Goal: Task Accomplishment & Management: Manage account settings

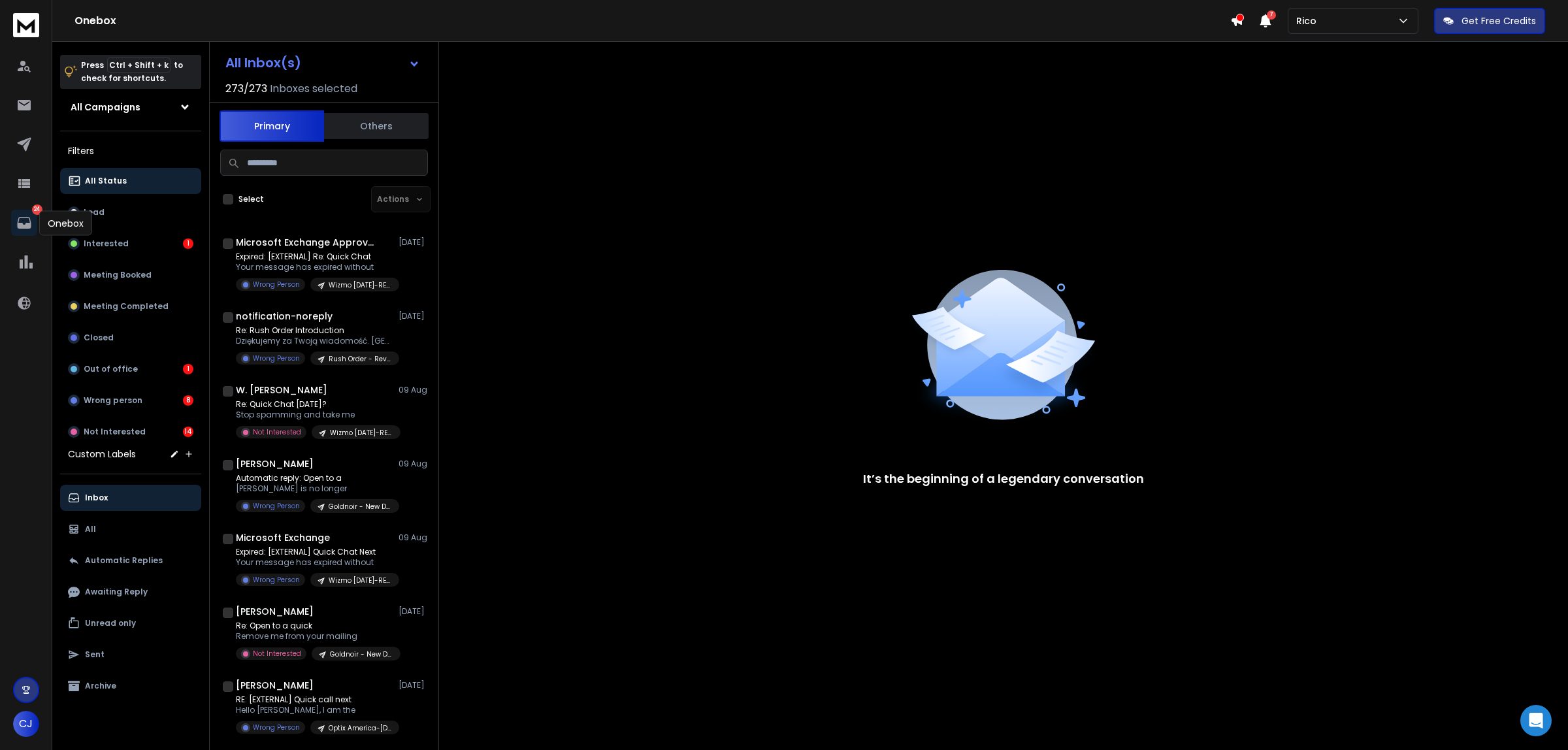
click at [30, 216] on icon at bounding box center [25, 223] width 16 height 16
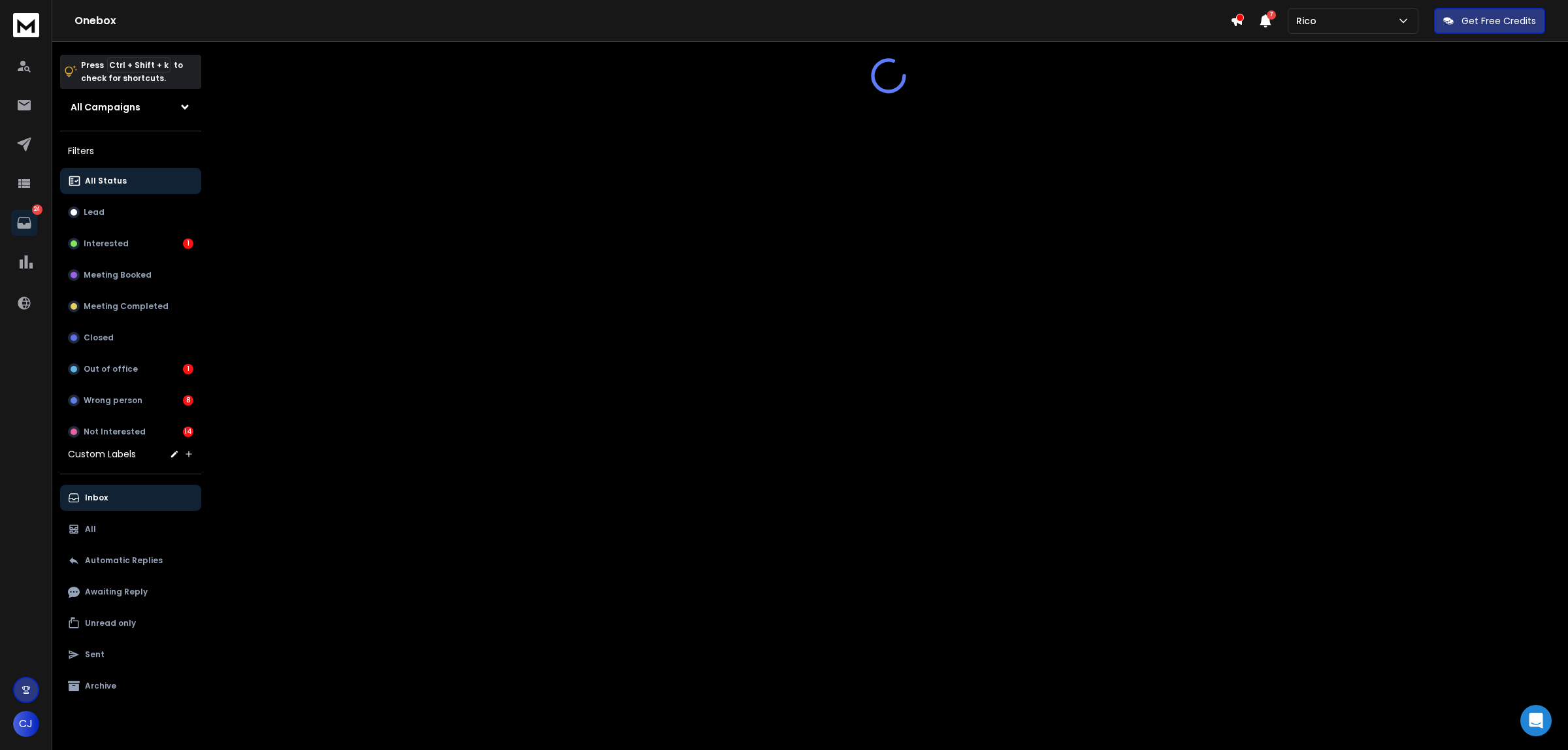
click at [121, 497] on button "Inbox" at bounding box center [131, 498] width 141 height 27
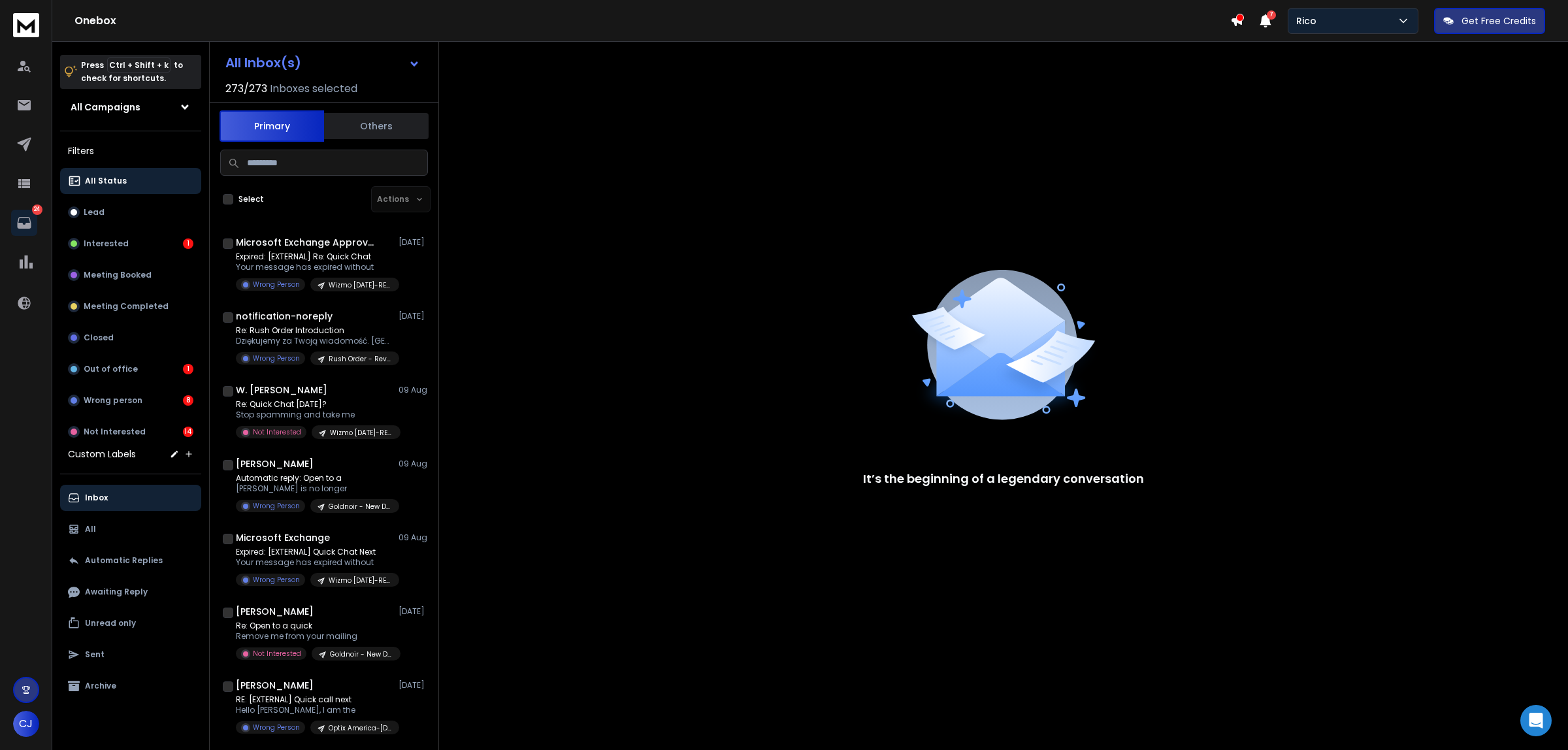
click at [1369, 25] on div "Rico" at bounding box center [1354, 21] width 114 height 13
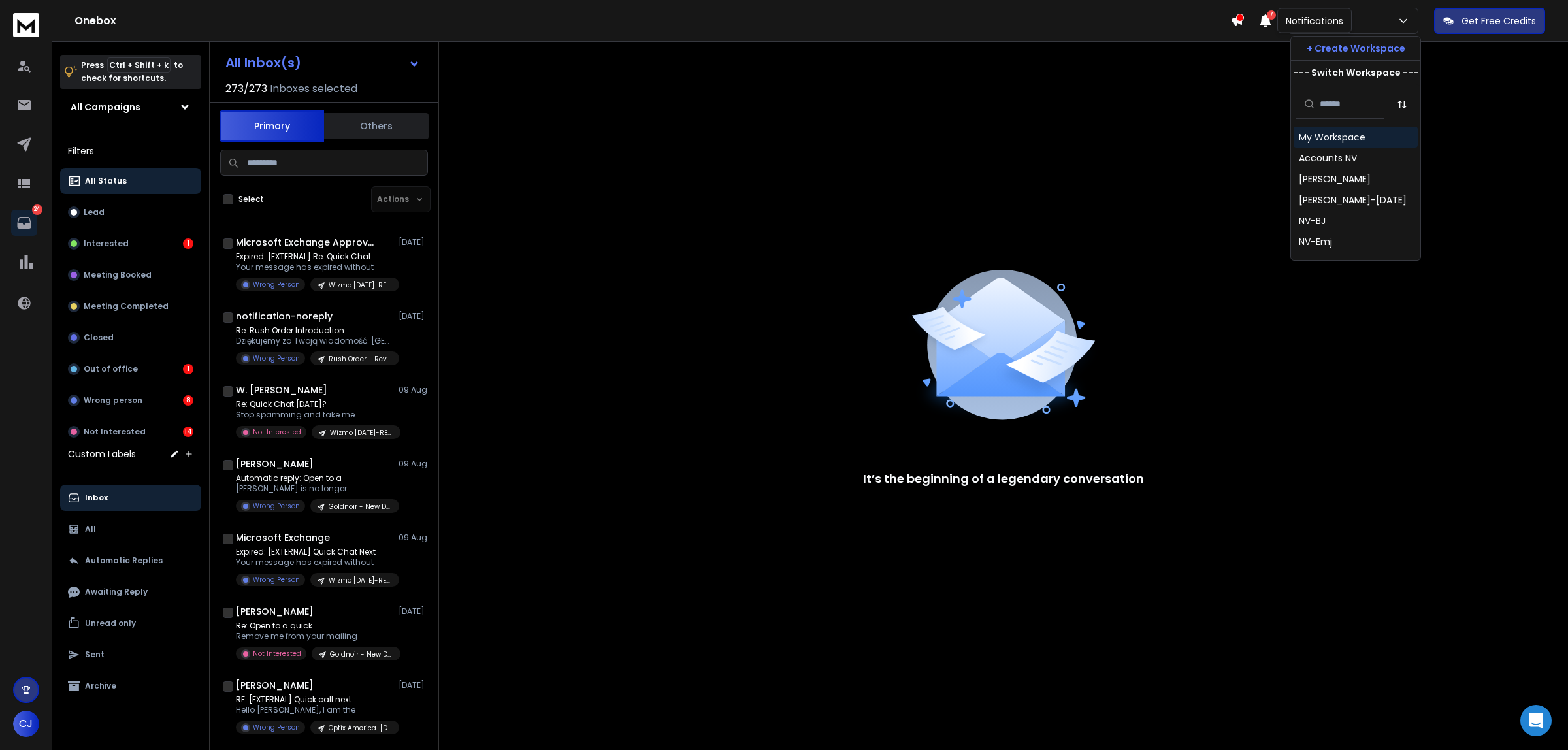
click at [1271, 23] on icon at bounding box center [1266, 20] width 12 height 13
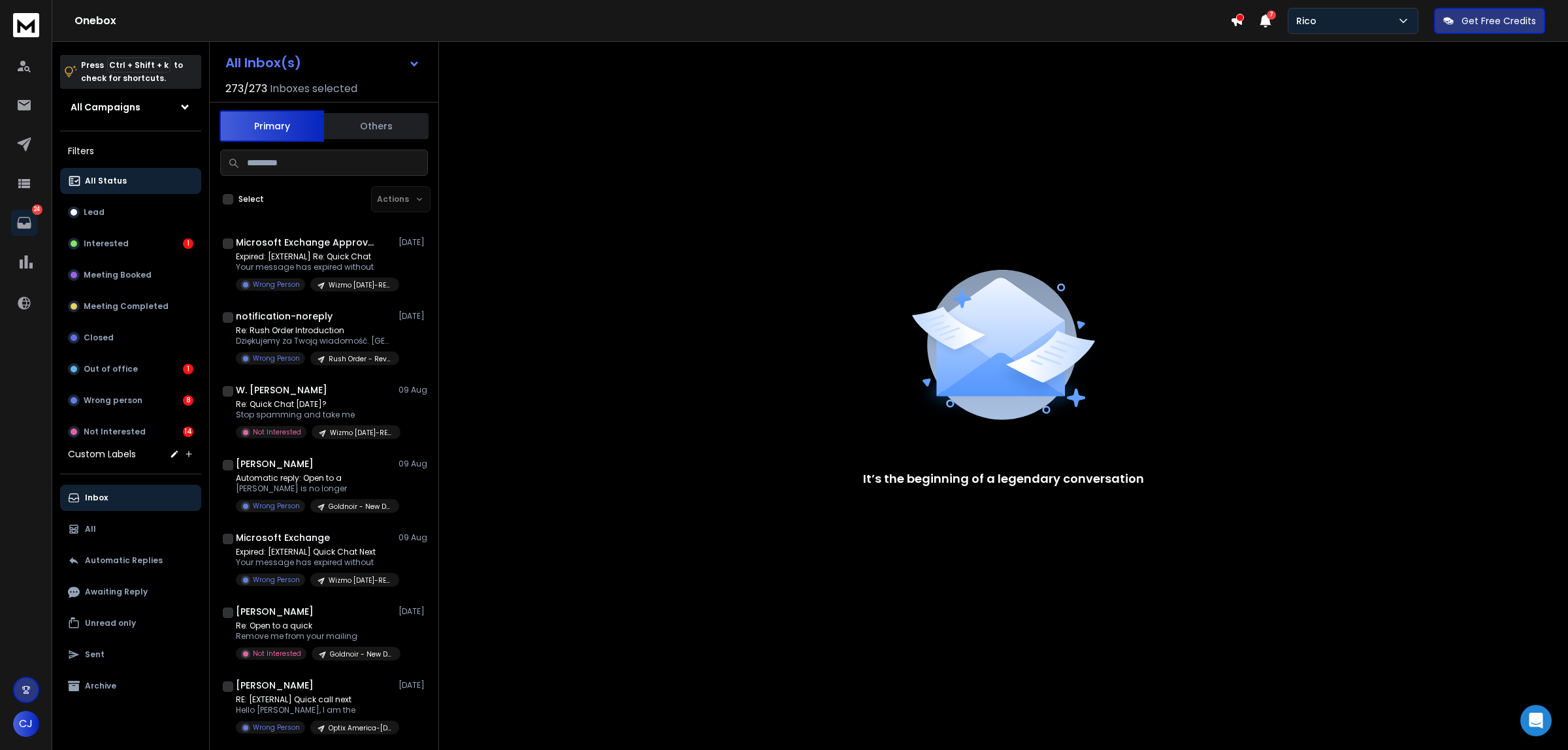
click at [1340, 27] on div "Rico" at bounding box center [1354, 21] width 114 height 13
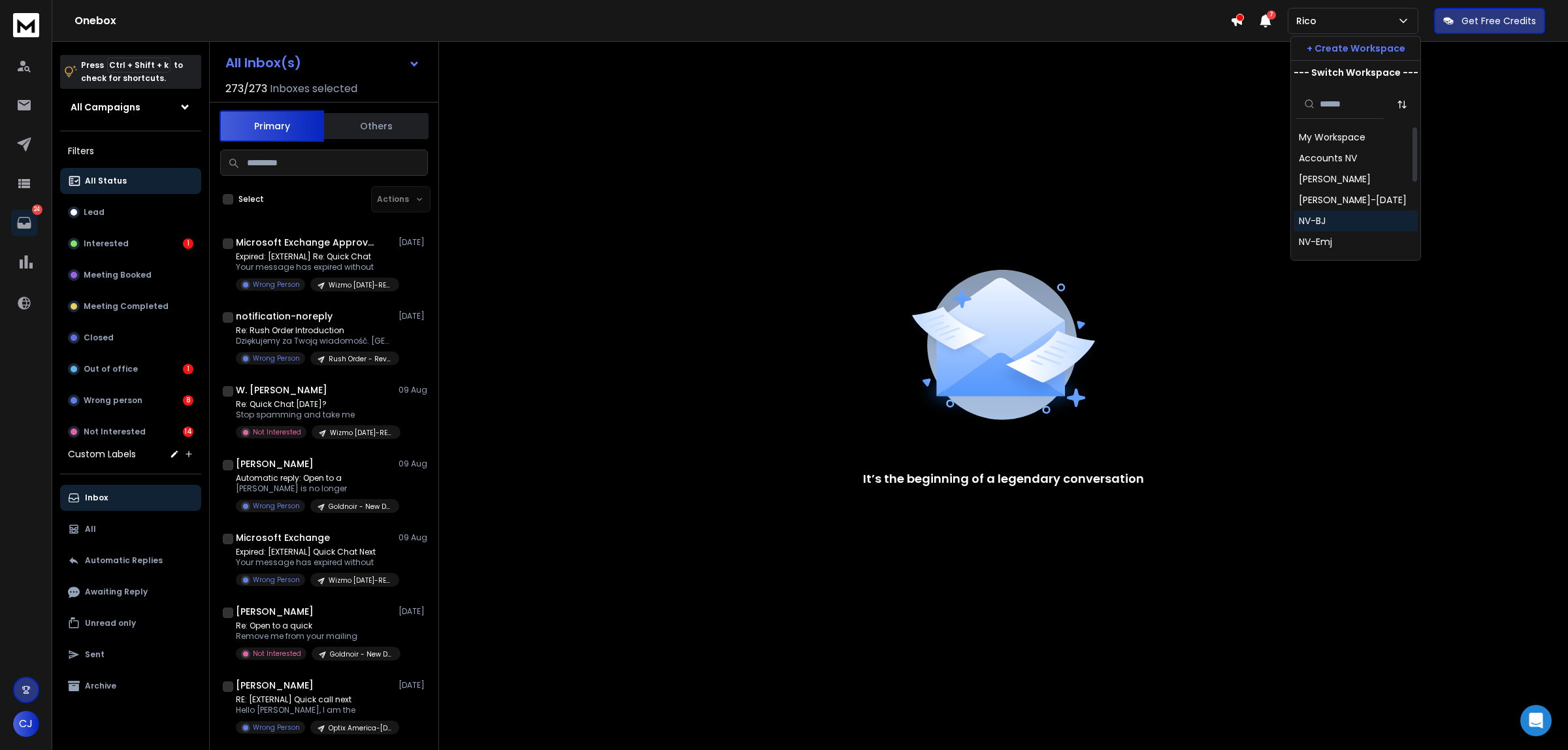
click at [1323, 226] on div "NV-BJ" at bounding box center [1312, 220] width 27 height 13
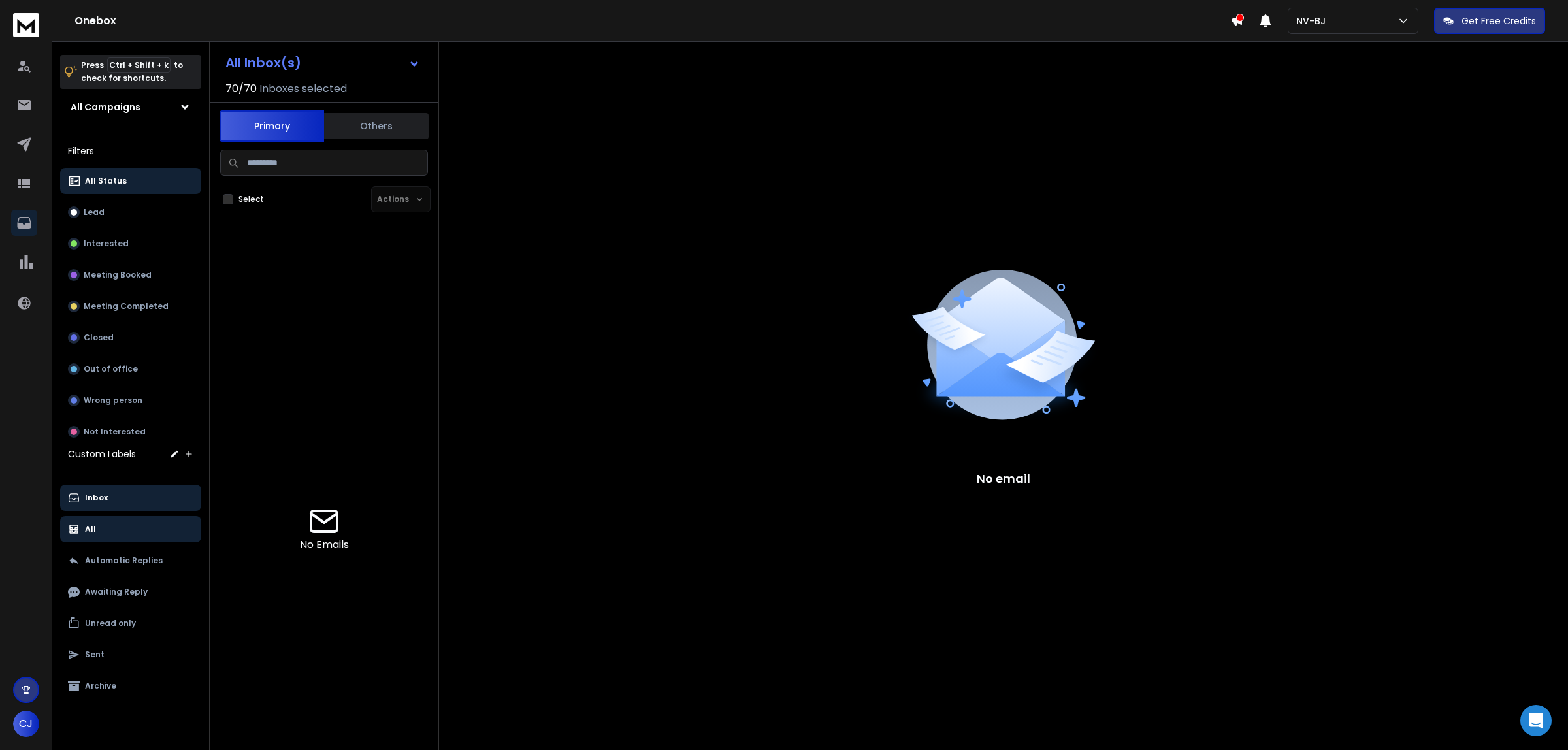
click at [90, 532] on p "All" at bounding box center [90, 529] width 11 height 11
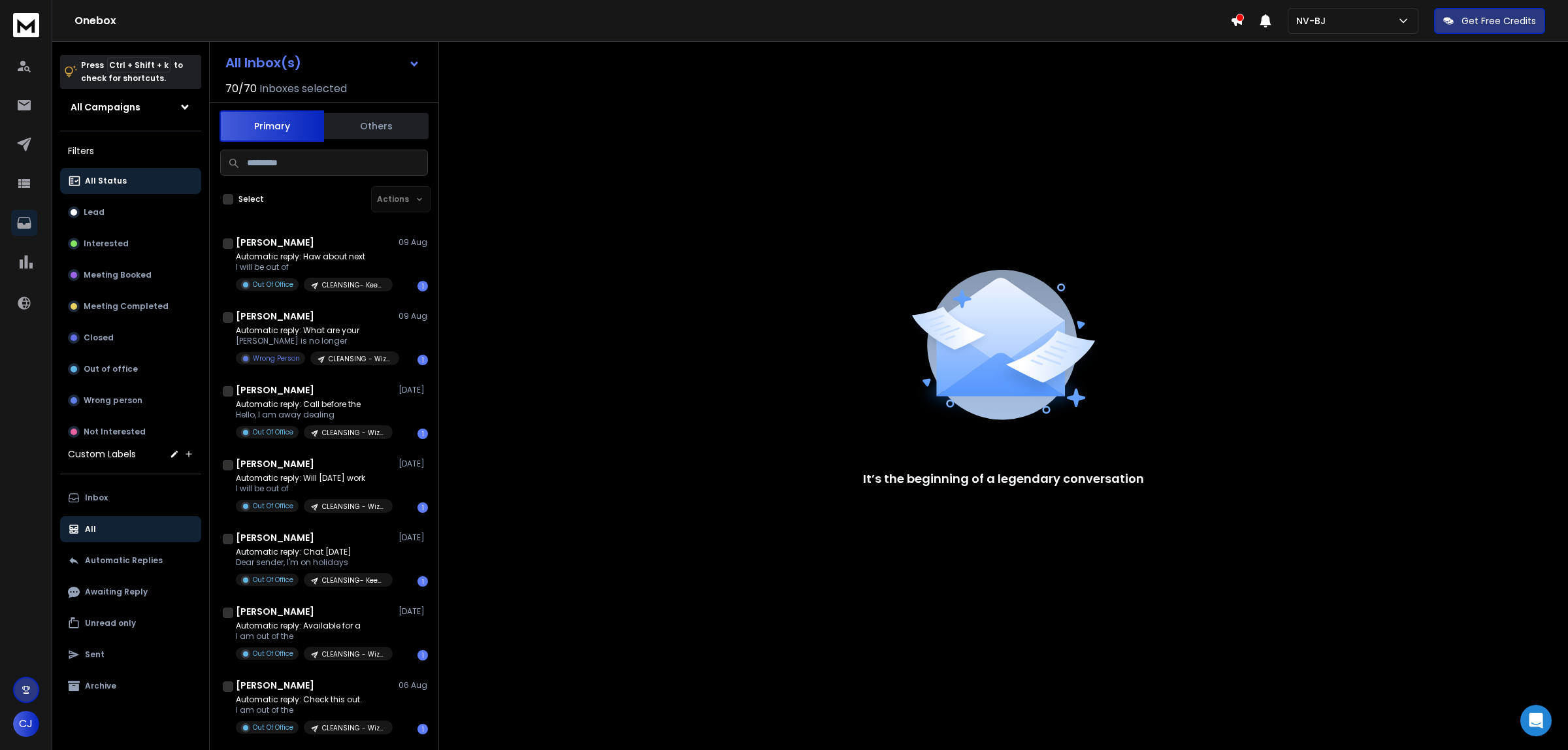
click at [1313, 3] on div "Onebox NV-BJ Get Free Credits" at bounding box center [784, 21] width 1568 height 42
click at [1313, 10] on button "NV-BJ" at bounding box center [1353, 21] width 131 height 27
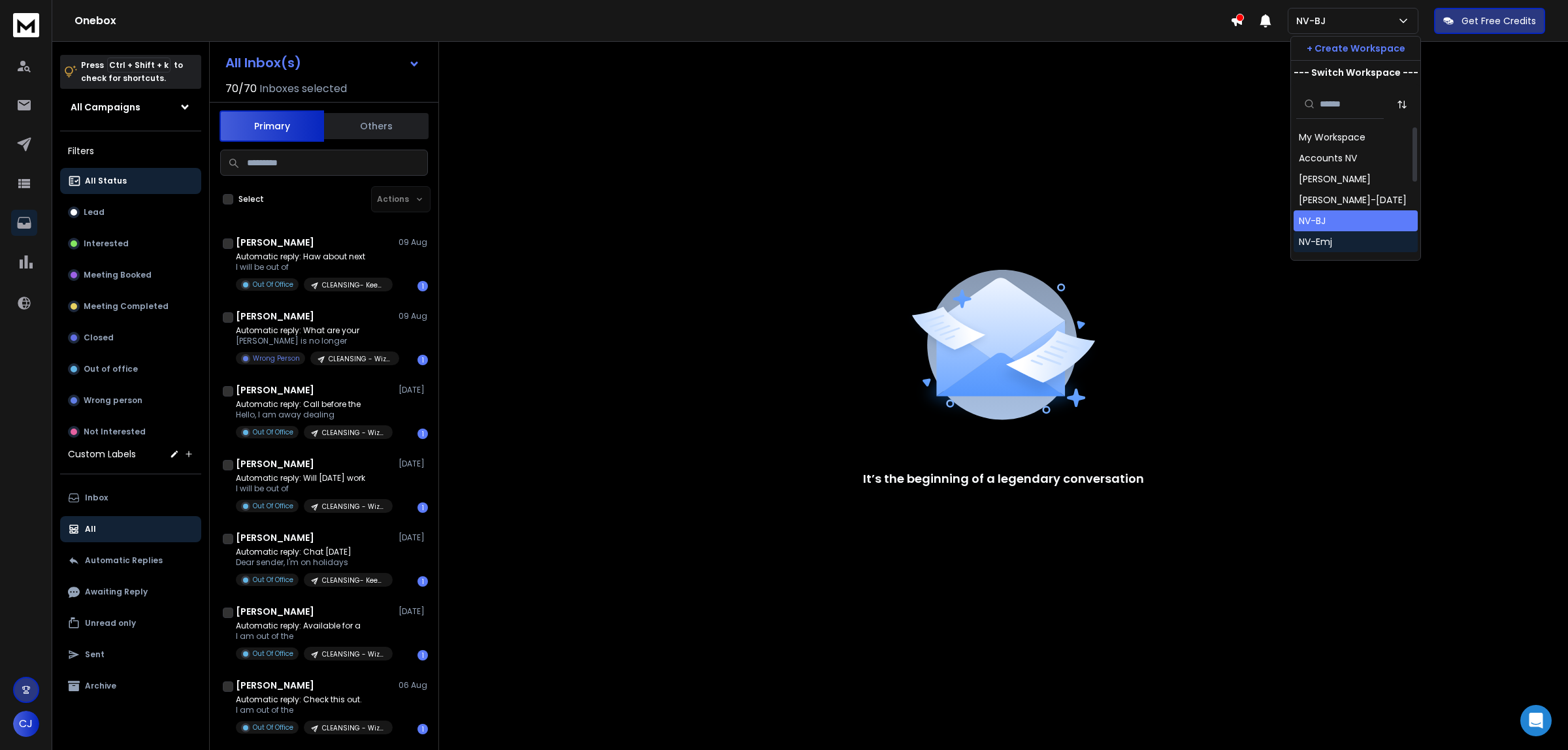
click at [1341, 234] on div "NV-Emj" at bounding box center [1356, 241] width 124 height 21
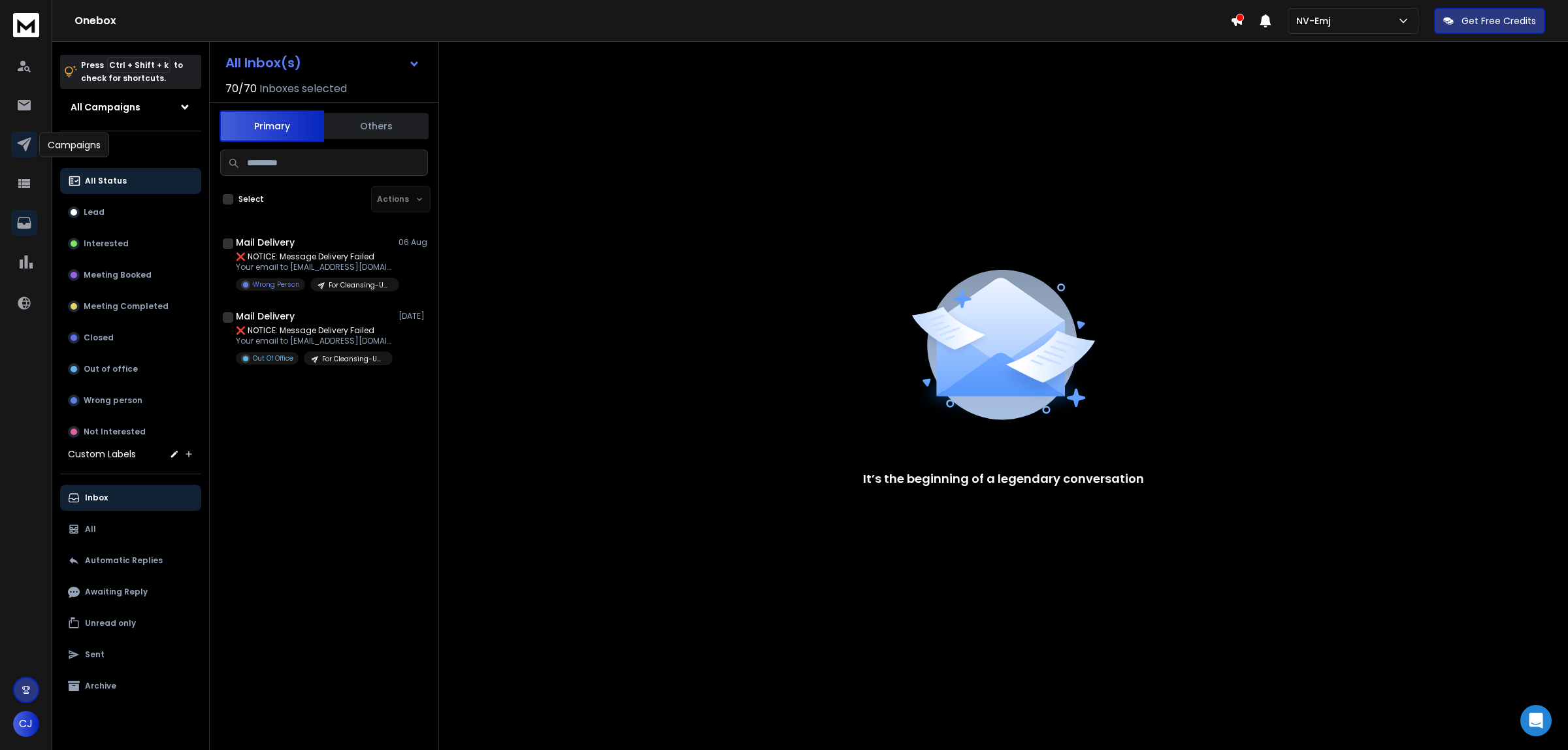
click at [21, 139] on icon at bounding box center [25, 144] width 16 height 16
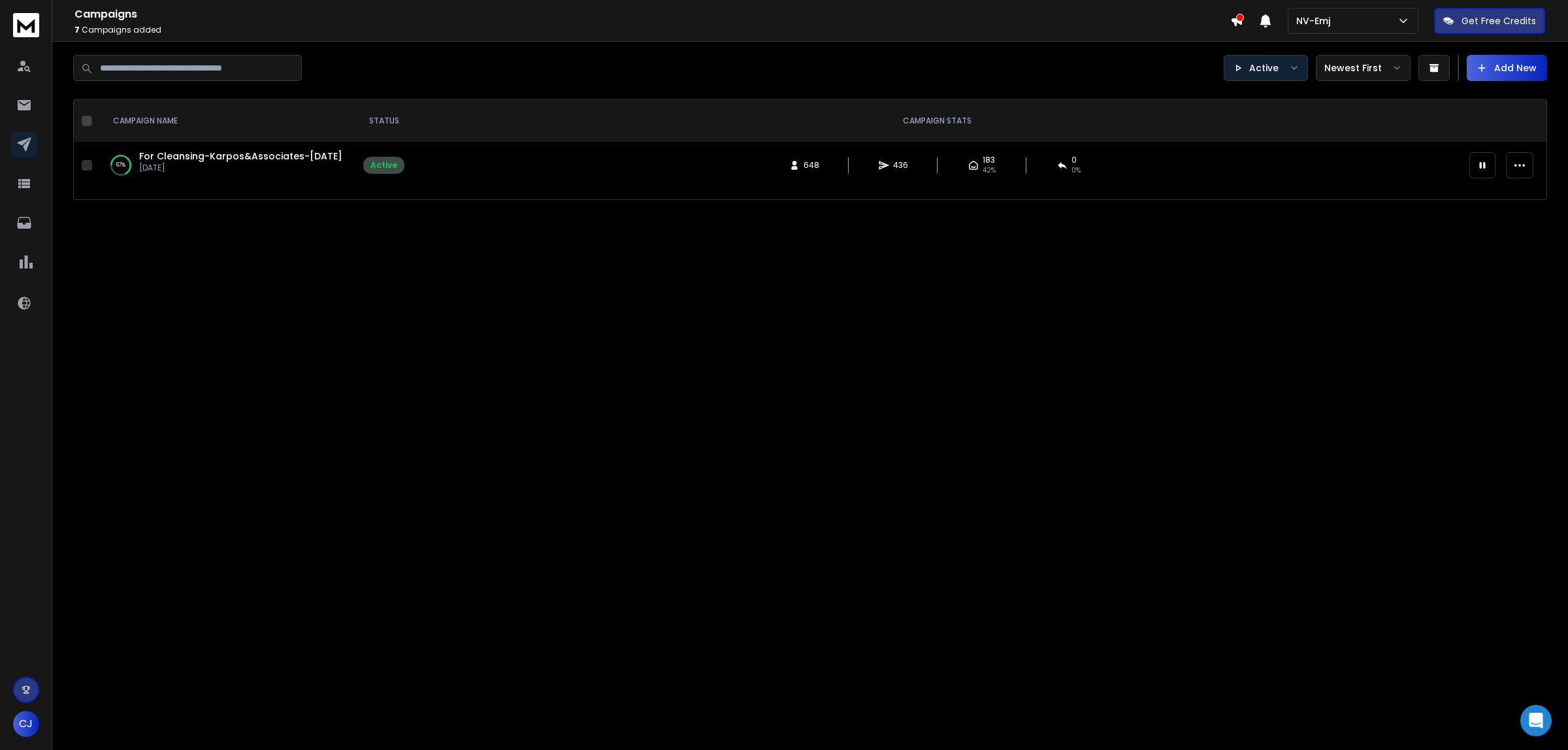
click at [1267, 62] on p "Active" at bounding box center [1265, 68] width 29 height 13
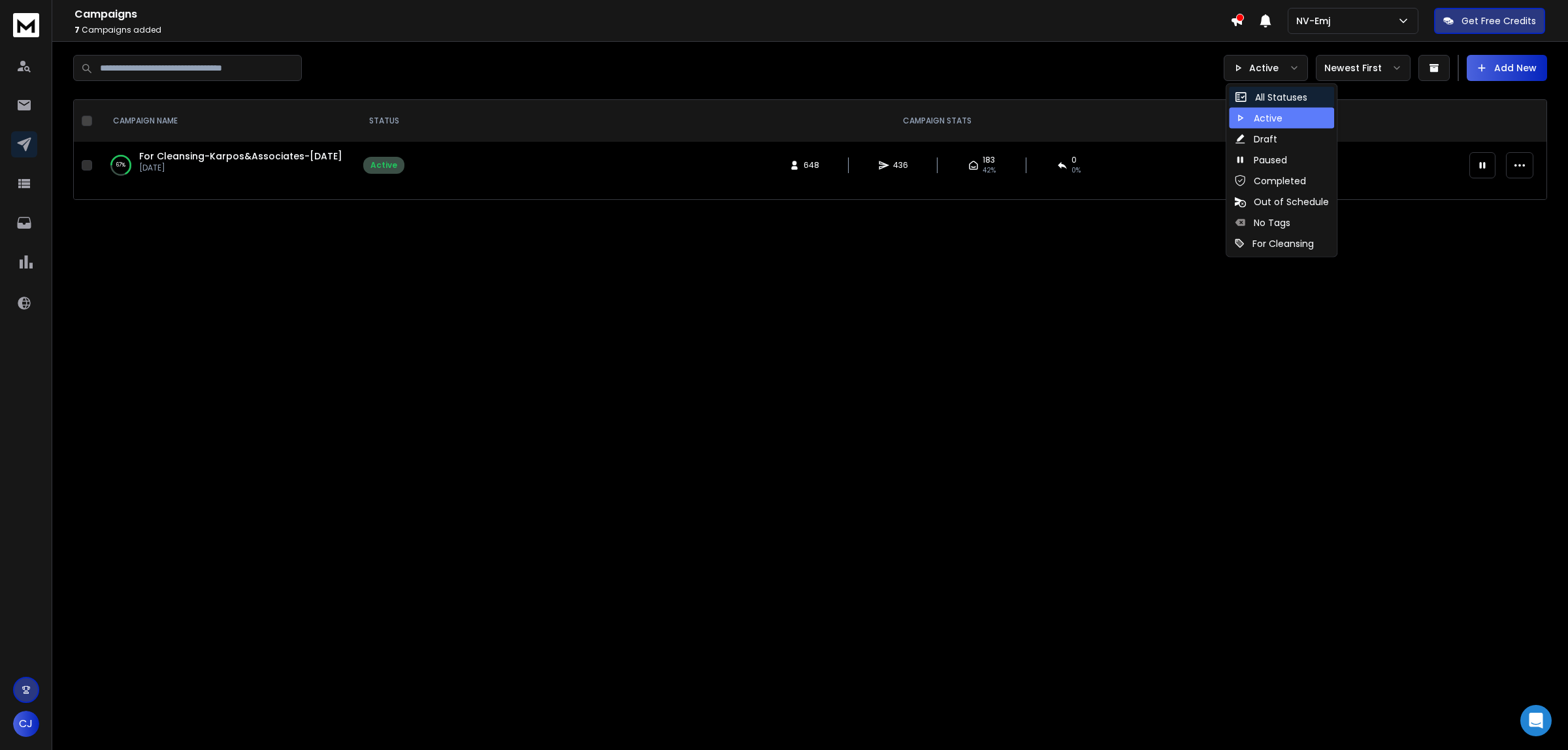
click at [1271, 91] on div "All Statuses" at bounding box center [1271, 97] width 74 height 13
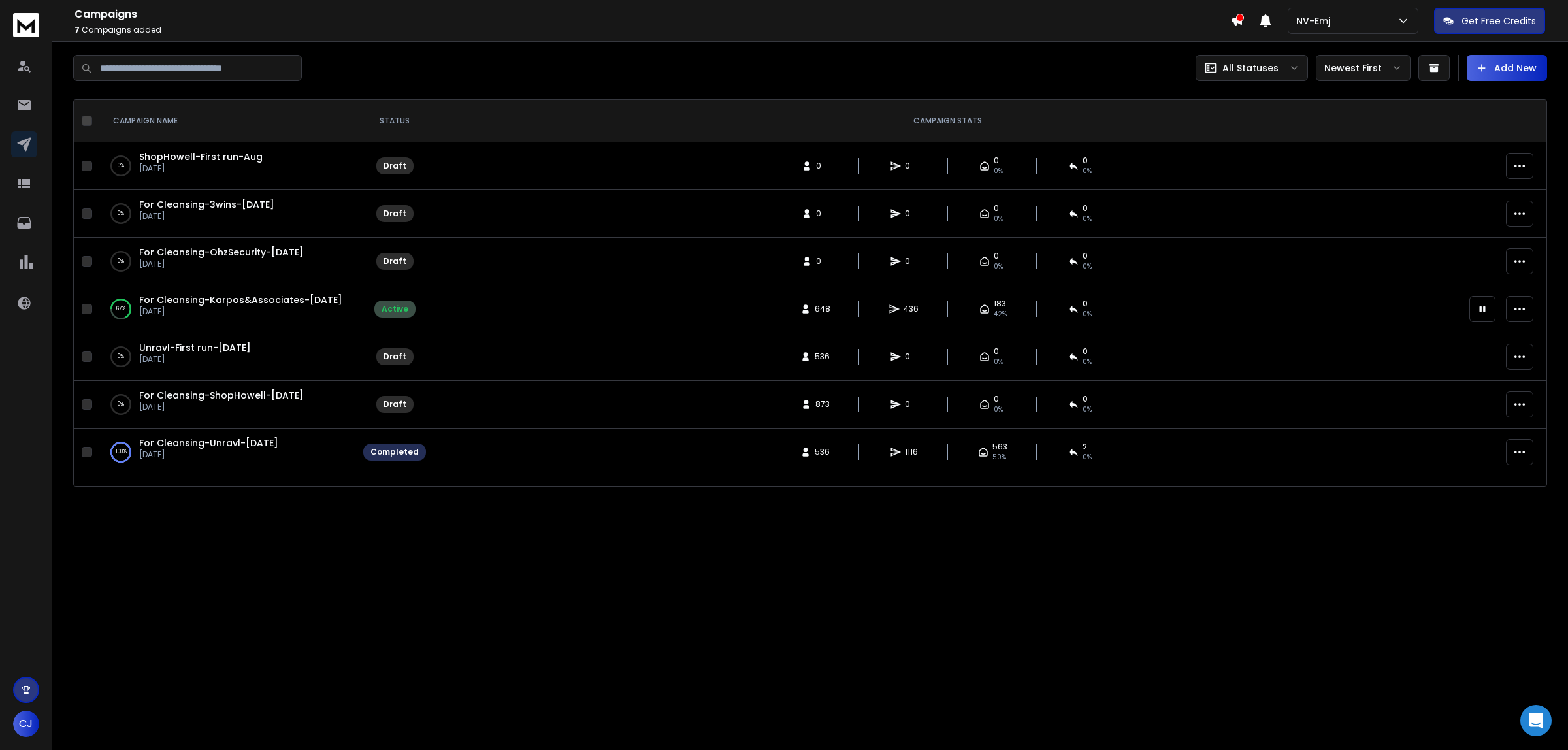
click at [209, 345] on span "Unravl-First run-Aug1" at bounding box center [195, 347] width 112 height 13
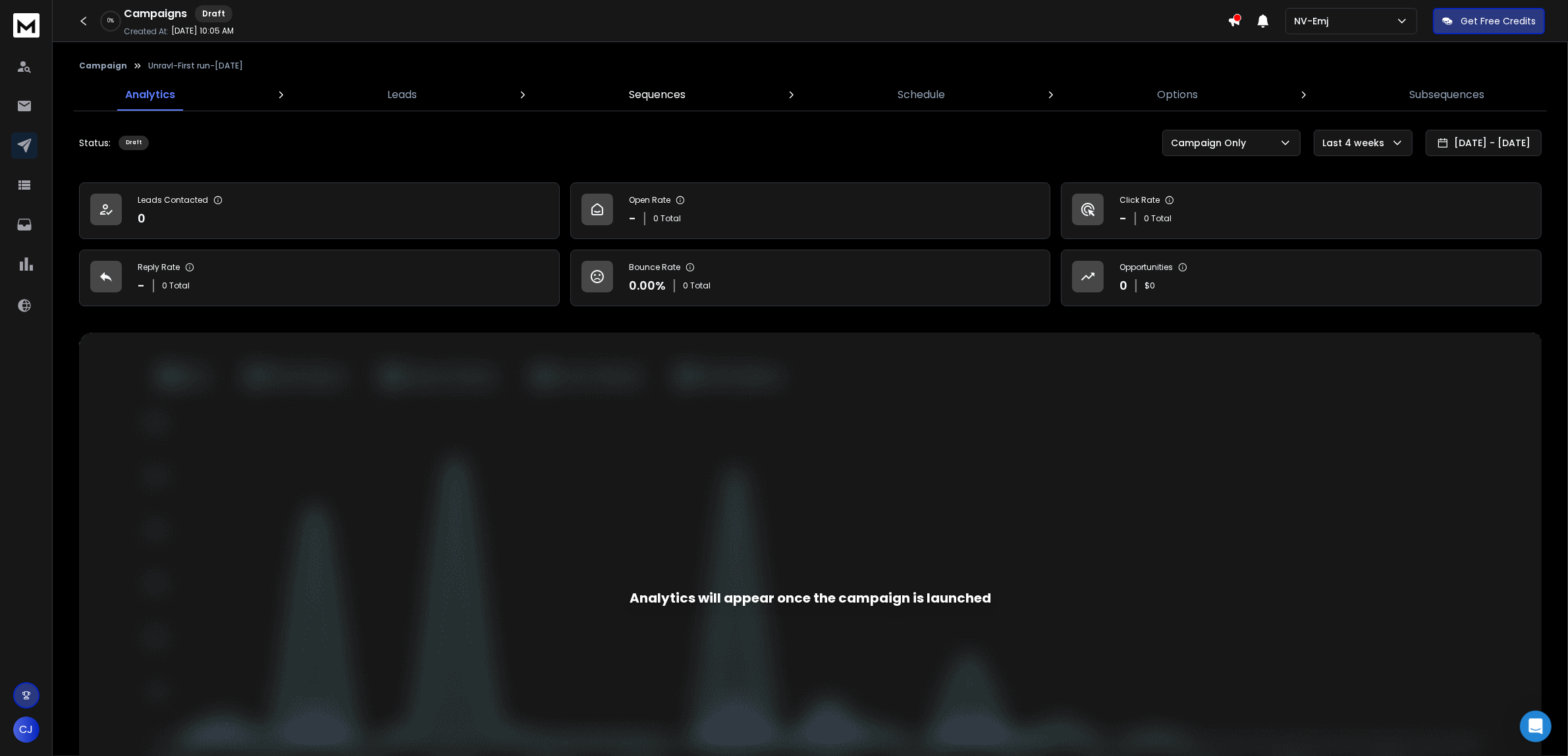
click at [647, 100] on p "Sequences" at bounding box center [657, 95] width 56 height 16
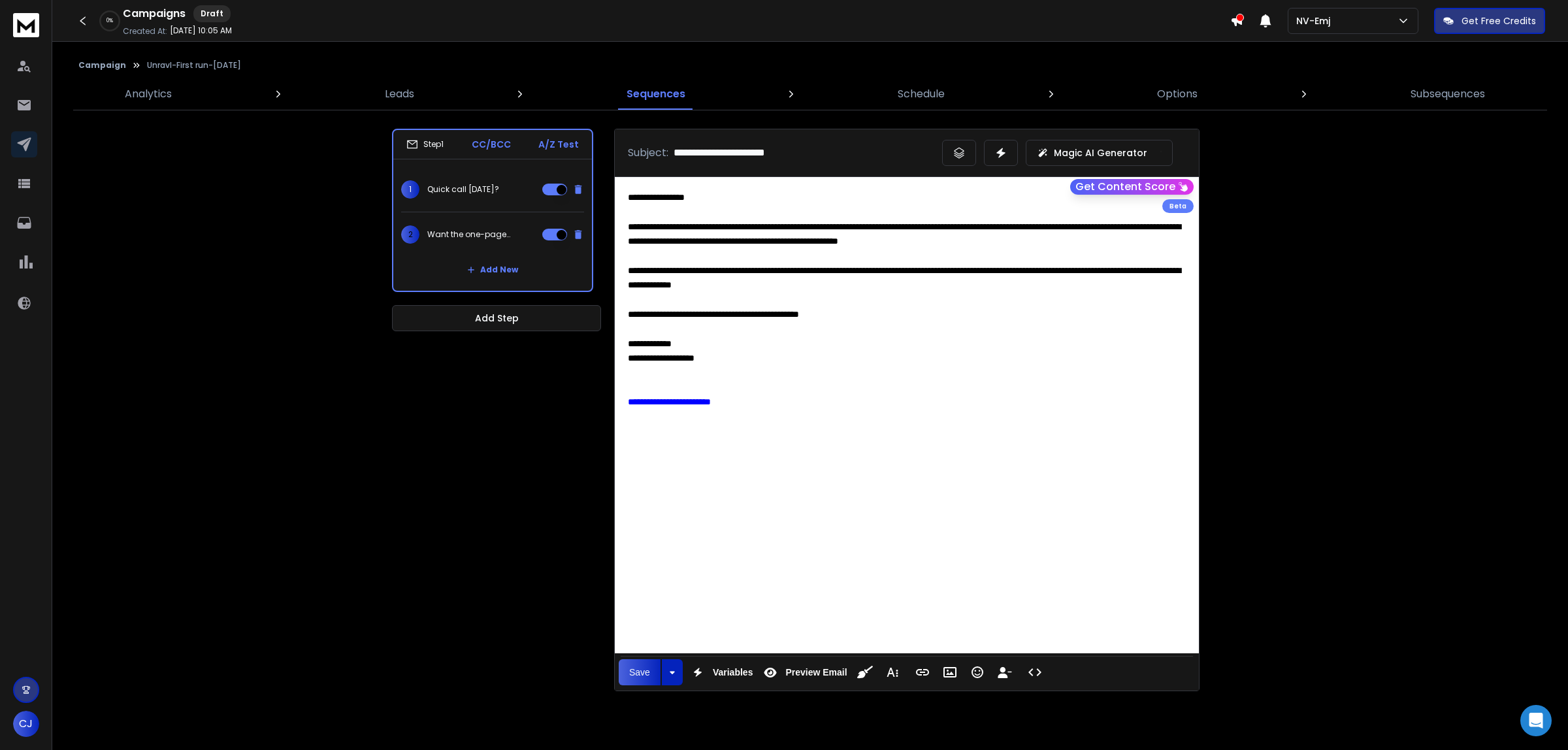
click at [462, 226] on div "2 Want the one-pager?" at bounding box center [457, 235] width 110 height 19
click at [442, 185] on p "Quick call next Monday?" at bounding box center [462, 189] width 72 height 11
click at [1060, 245] on div "**********" at bounding box center [907, 235] width 558 height 29
click at [801, 248] on div "**********" at bounding box center [907, 235] width 558 height 29
click at [1054, 243] on div "**********" at bounding box center [907, 235] width 558 height 29
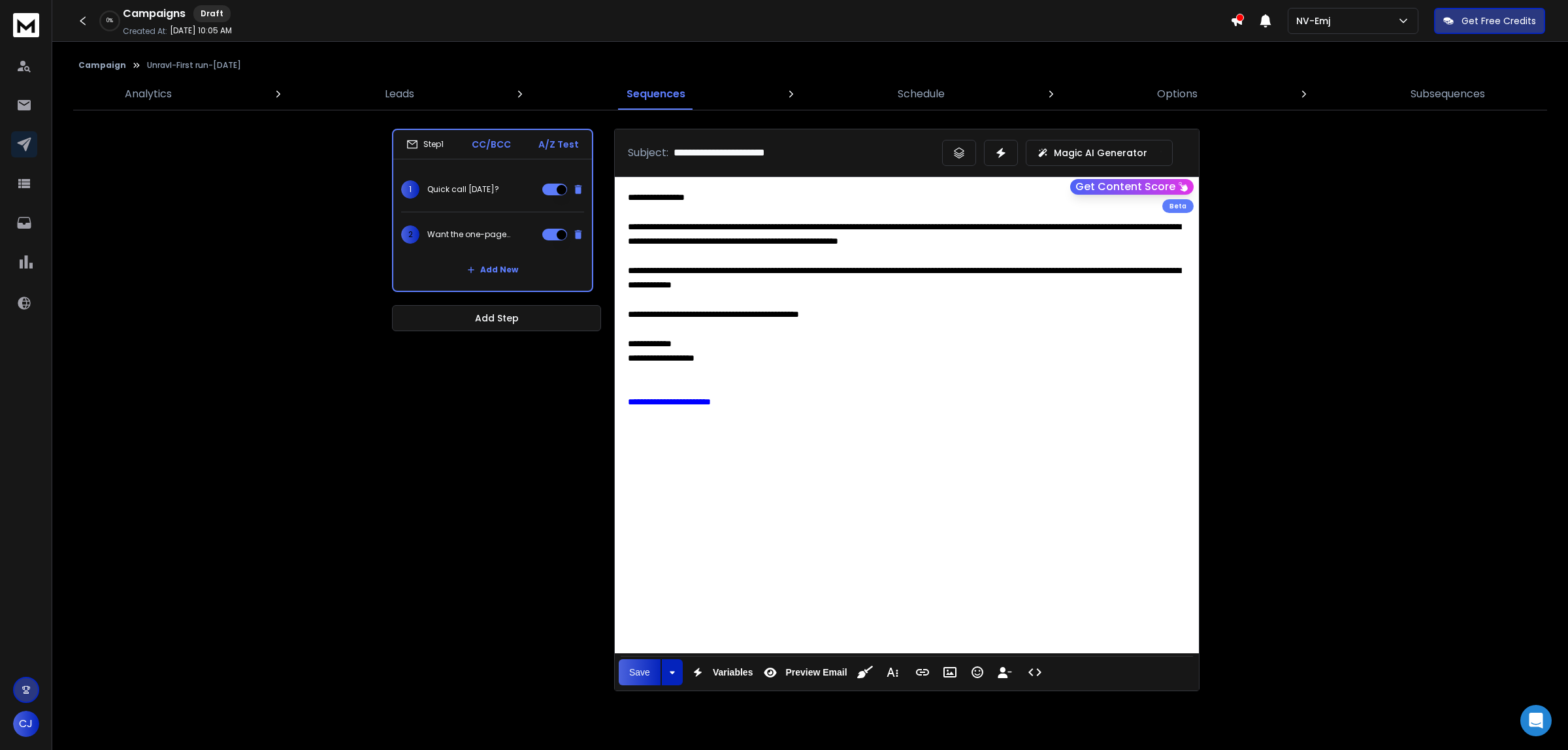
click at [861, 292] on div "**********" at bounding box center [907, 278] width 558 height 29
click at [442, 220] on div "2 Want the one-pager?" at bounding box center [493, 234] width 183 height 44
click at [455, 193] on p "Quick call next Monday?" at bounding box center [462, 189] width 72 height 11
click at [449, 226] on div "2 Want the one-pager?" at bounding box center [457, 235] width 110 height 19
type input "**********"
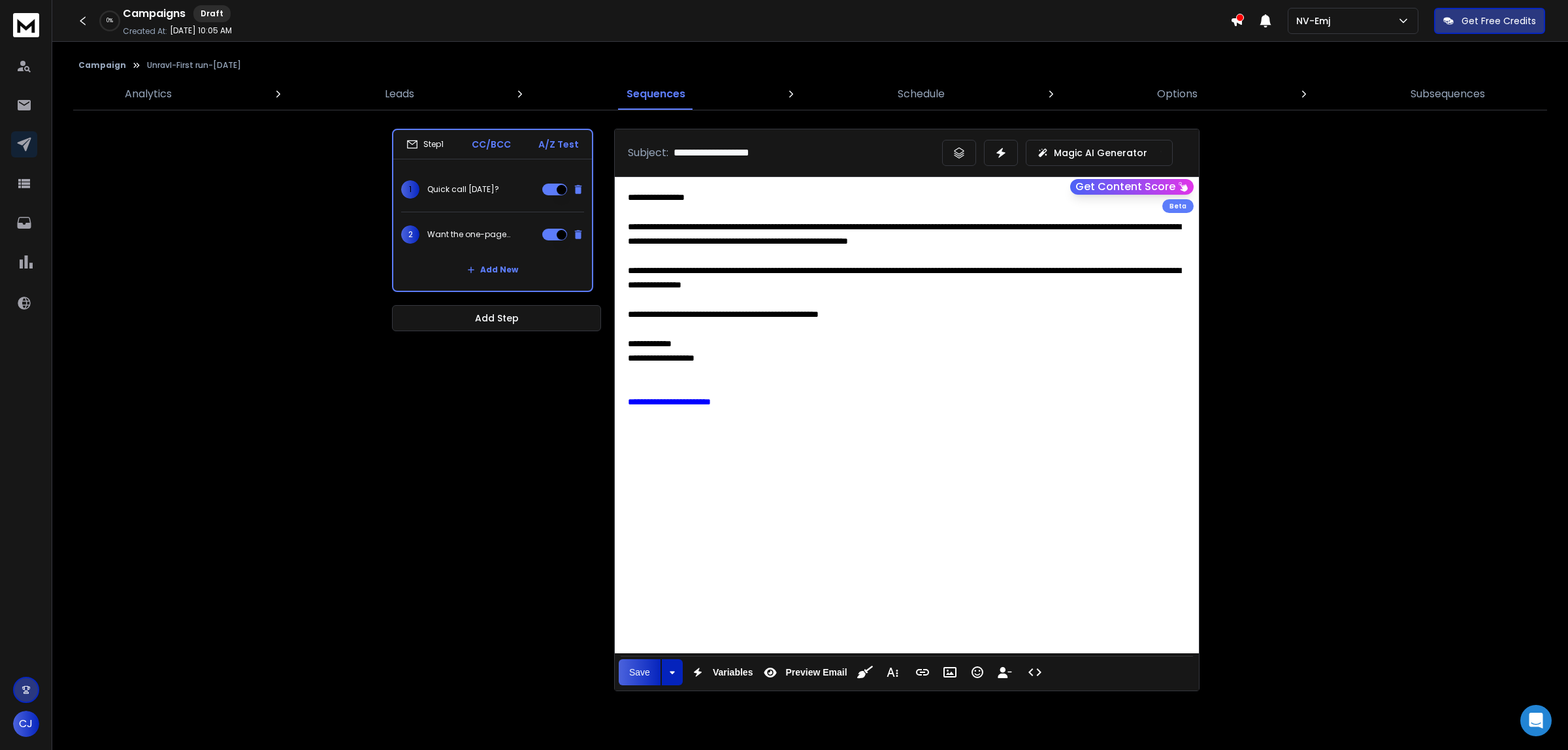
click at [524, 579] on div "Step 1 CC/BCC A/Z Test 1 Quick call next Monday? 2 Want the one-pager? Add New …" at bounding box center [496, 409] width 209 height 562
click at [1469, 97] on p "Subsequences" at bounding box center [1448, 94] width 75 height 16
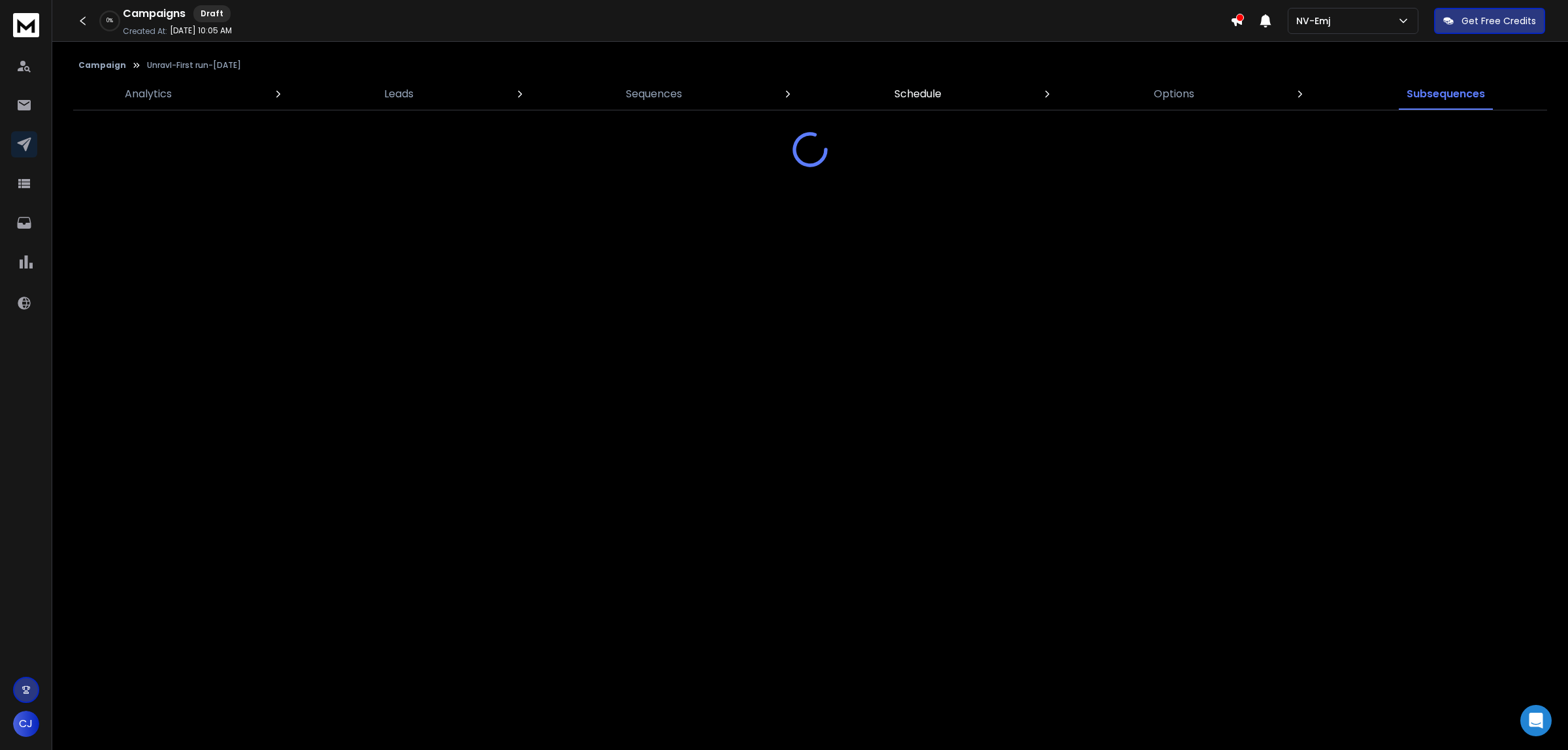
click at [925, 98] on p "Schedule" at bounding box center [918, 94] width 47 height 16
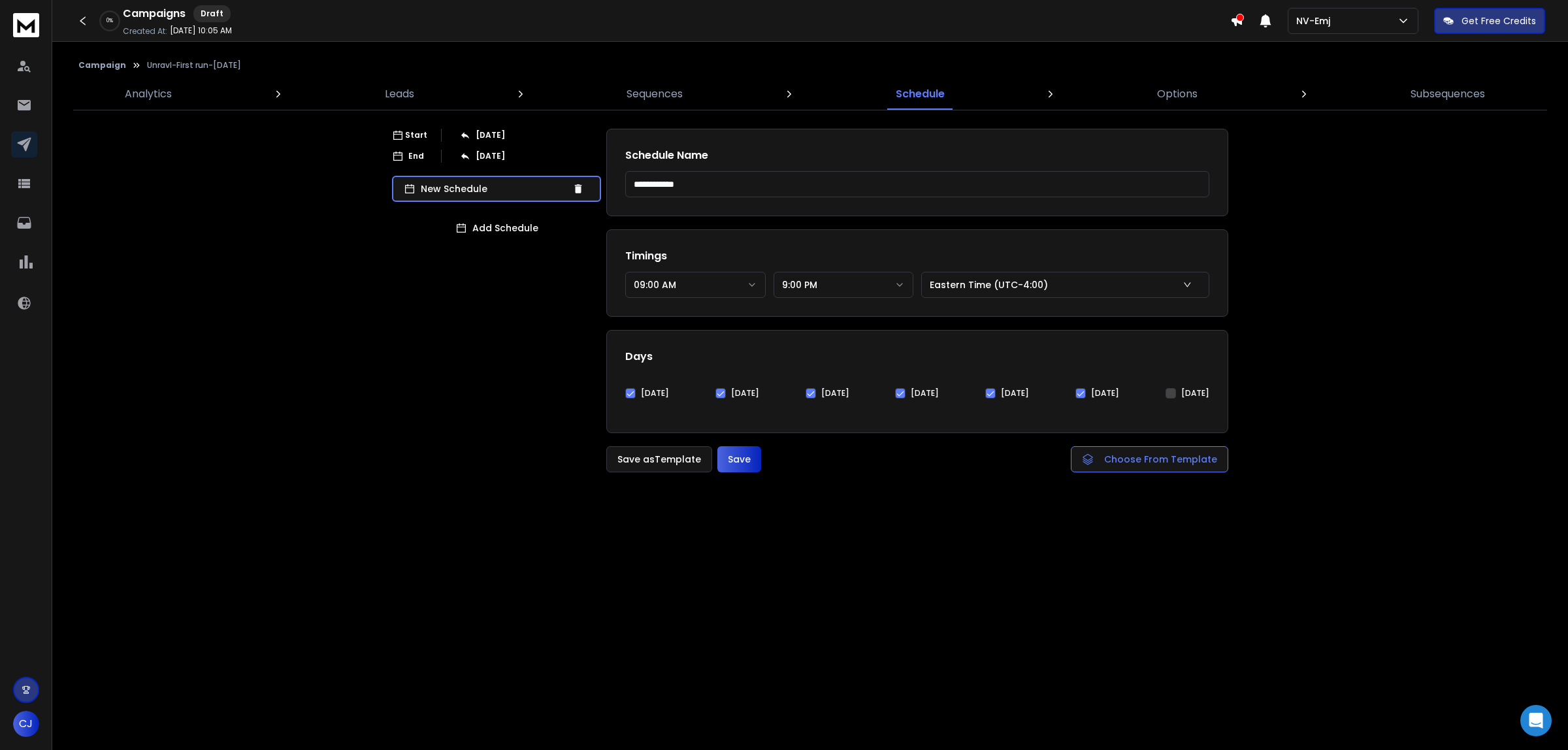
click at [506, 132] on p "Tue Aug 05 2025" at bounding box center [491, 134] width 29 height 11
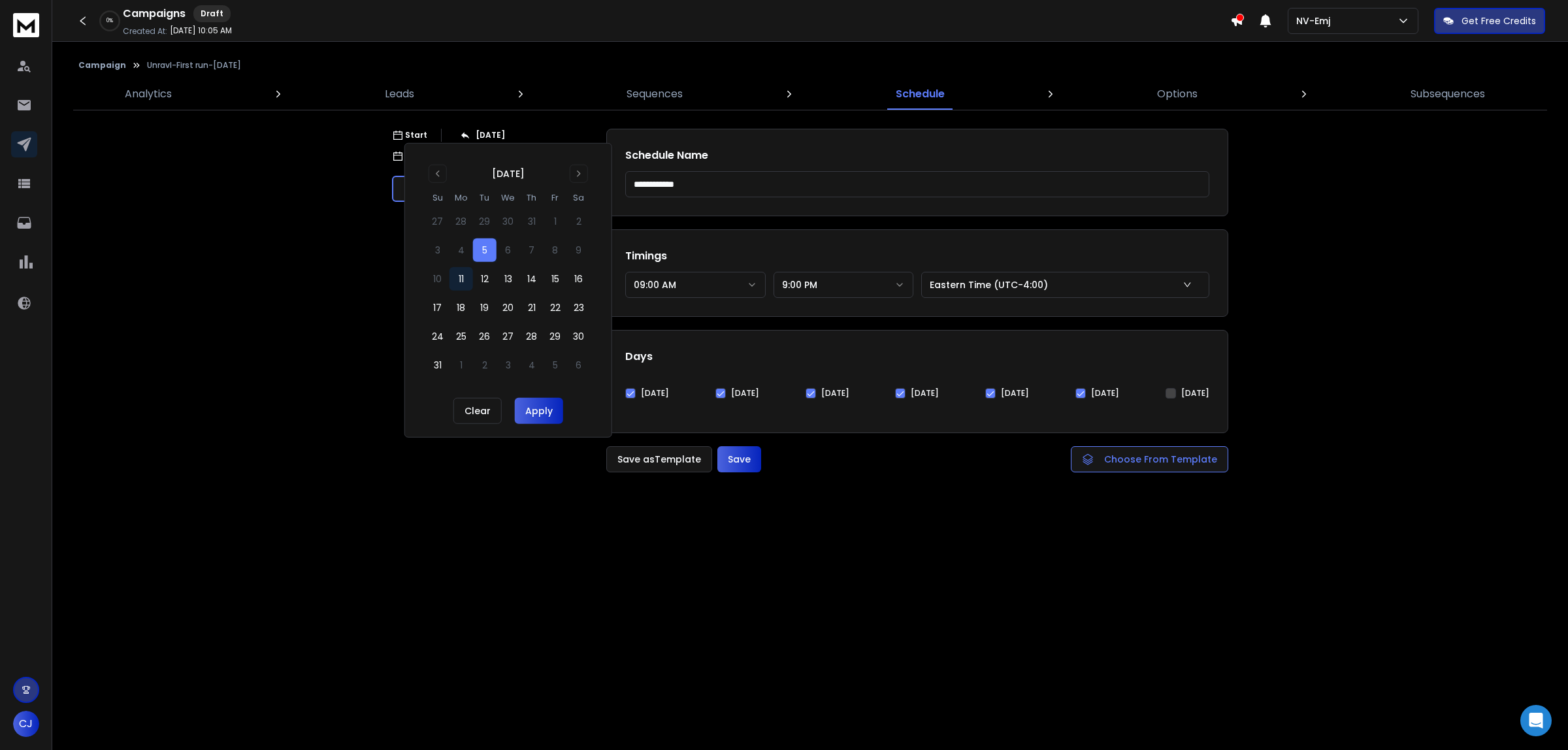
click at [506, 132] on p "Tue Aug 05 2025" at bounding box center [491, 134] width 29 height 11
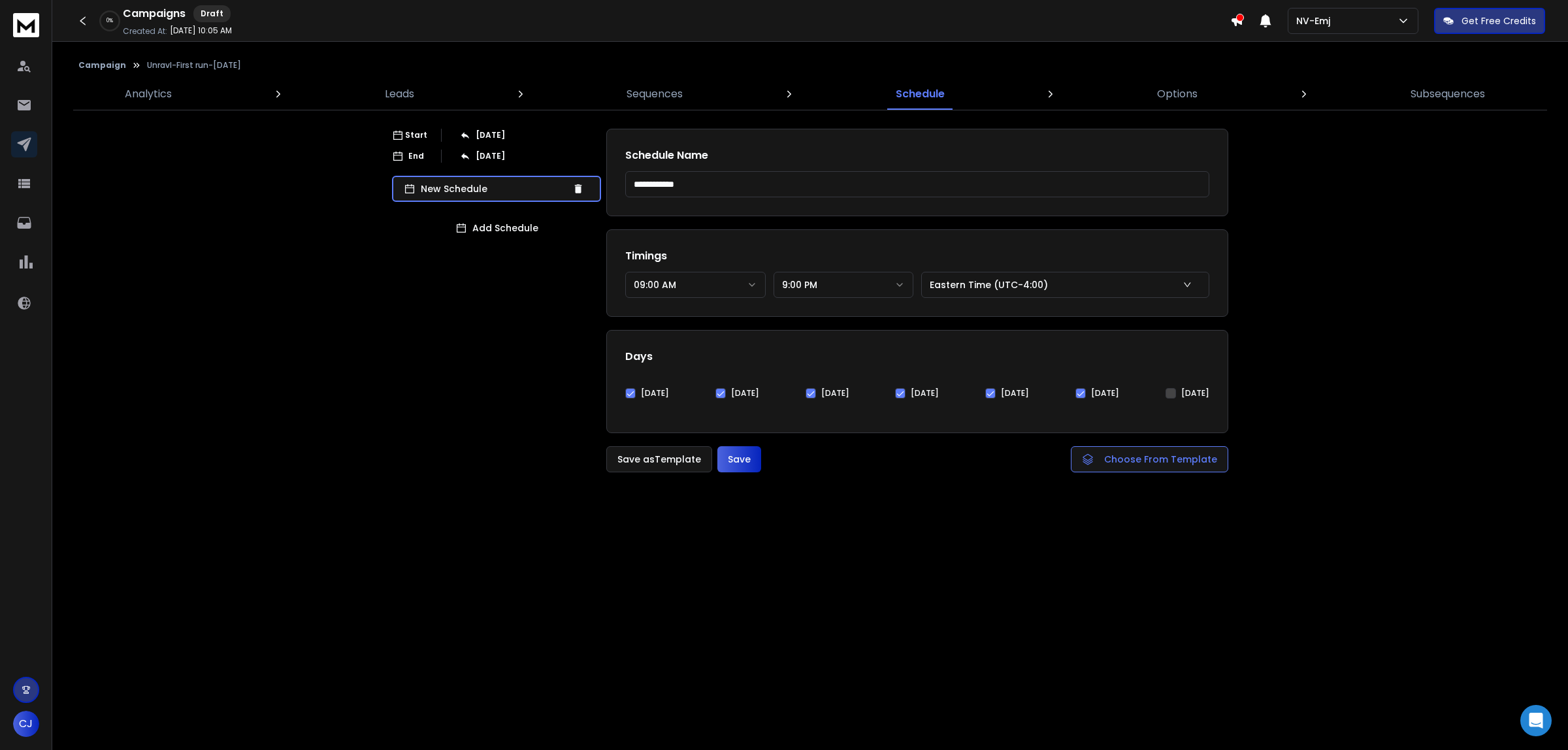
click at [506, 132] on p "Tue Aug 05 2025" at bounding box center [491, 134] width 29 height 11
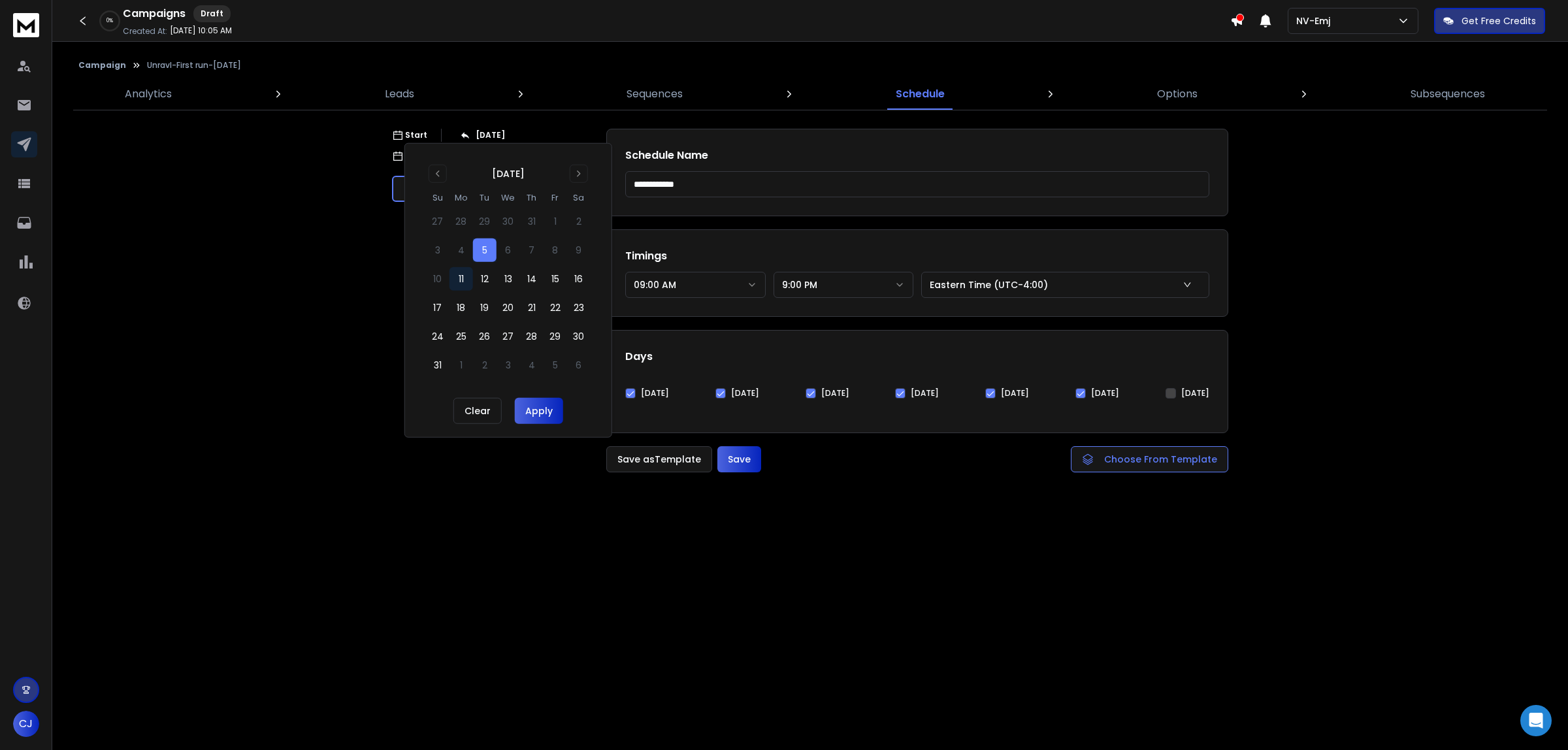
click at [462, 281] on button "11" at bounding box center [461, 279] width 24 height 24
click at [544, 413] on button "Apply" at bounding box center [539, 410] width 48 height 27
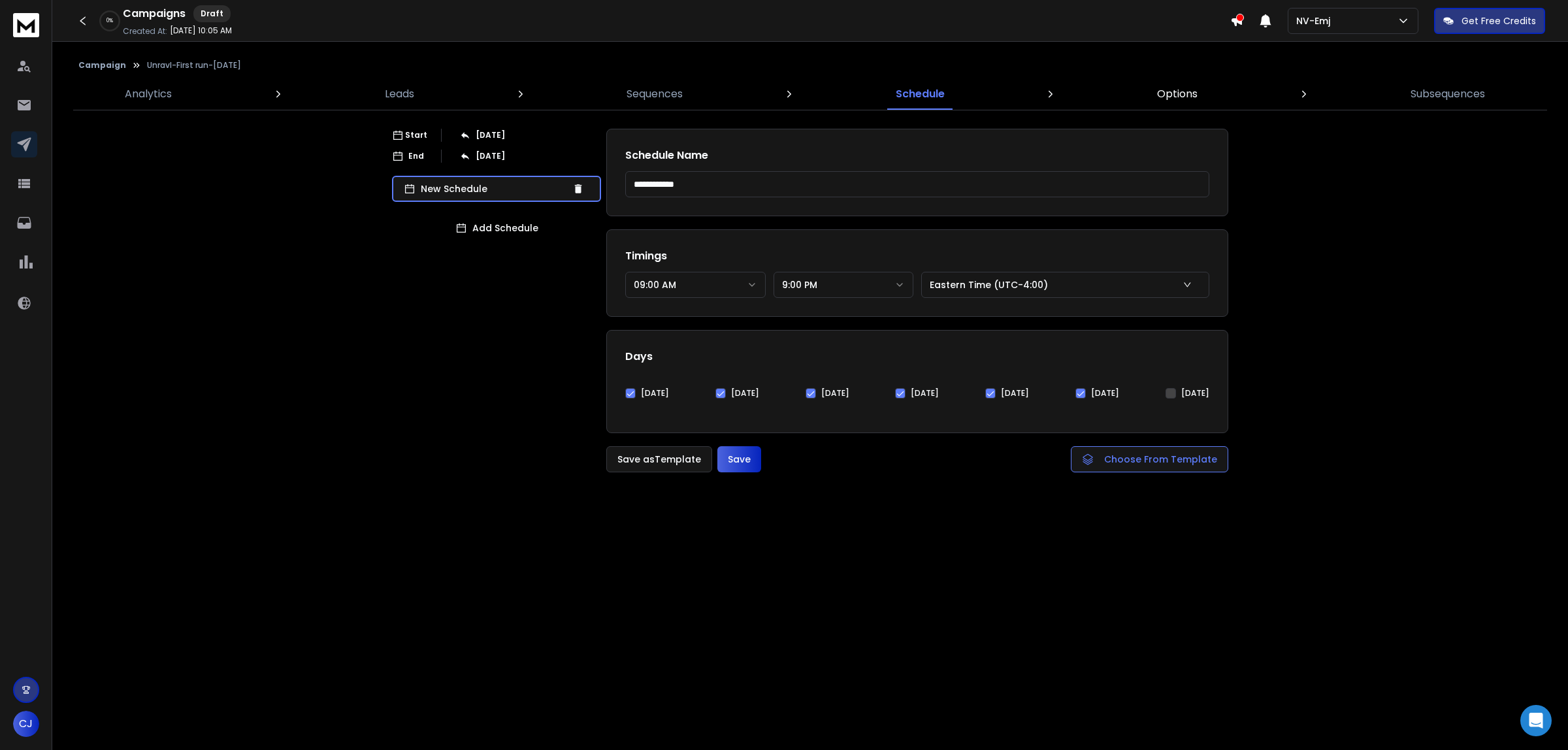
click at [1195, 98] on p "Options" at bounding box center [1177, 94] width 40 height 16
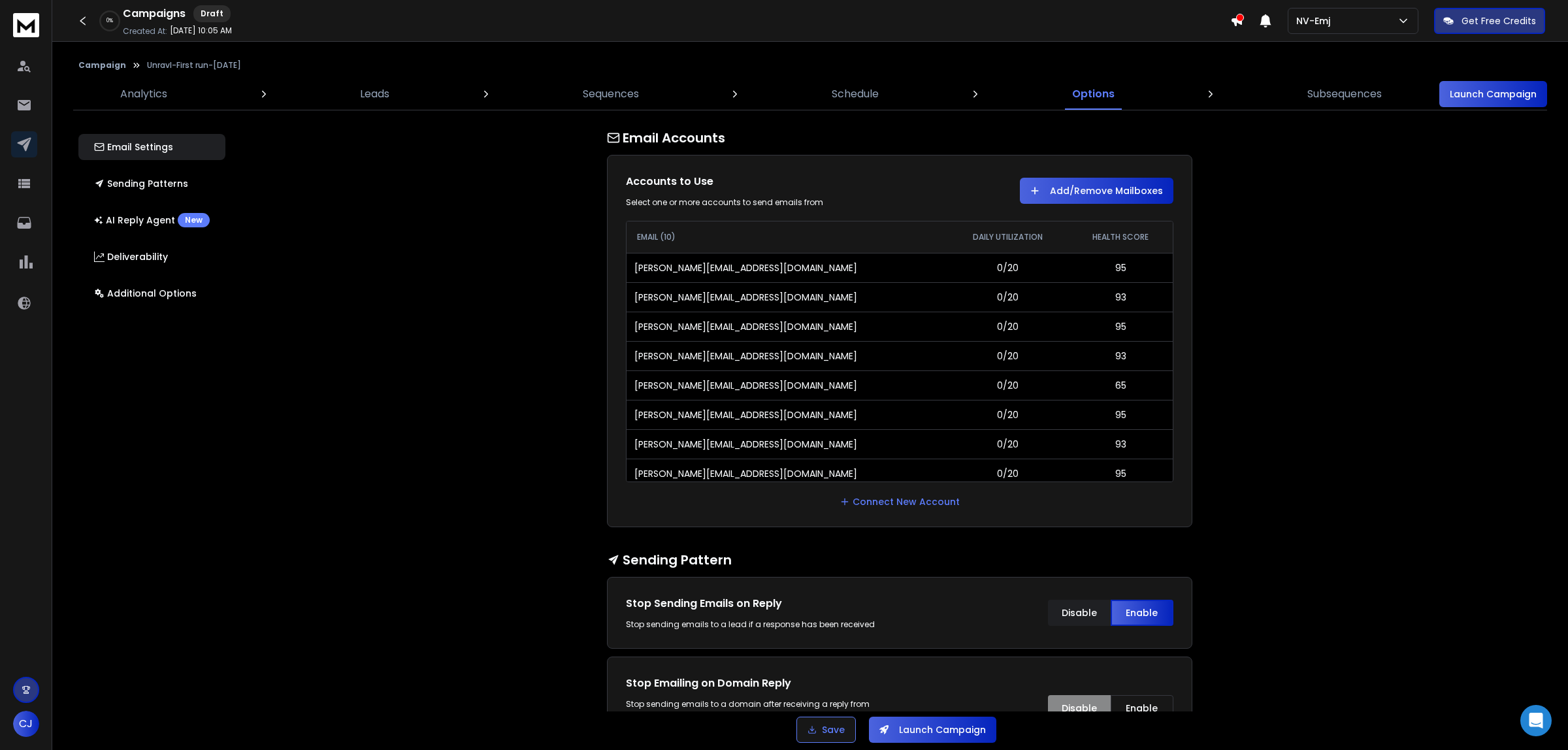
click at [1289, 240] on div "Email Accounts Accounts to Use Select one or more accounts to send emails from …" at bounding box center [907, 420] width 1323 height 583
click at [1361, 92] on p "Subsequences" at bounding box center [1345, 94] width 75 height 16
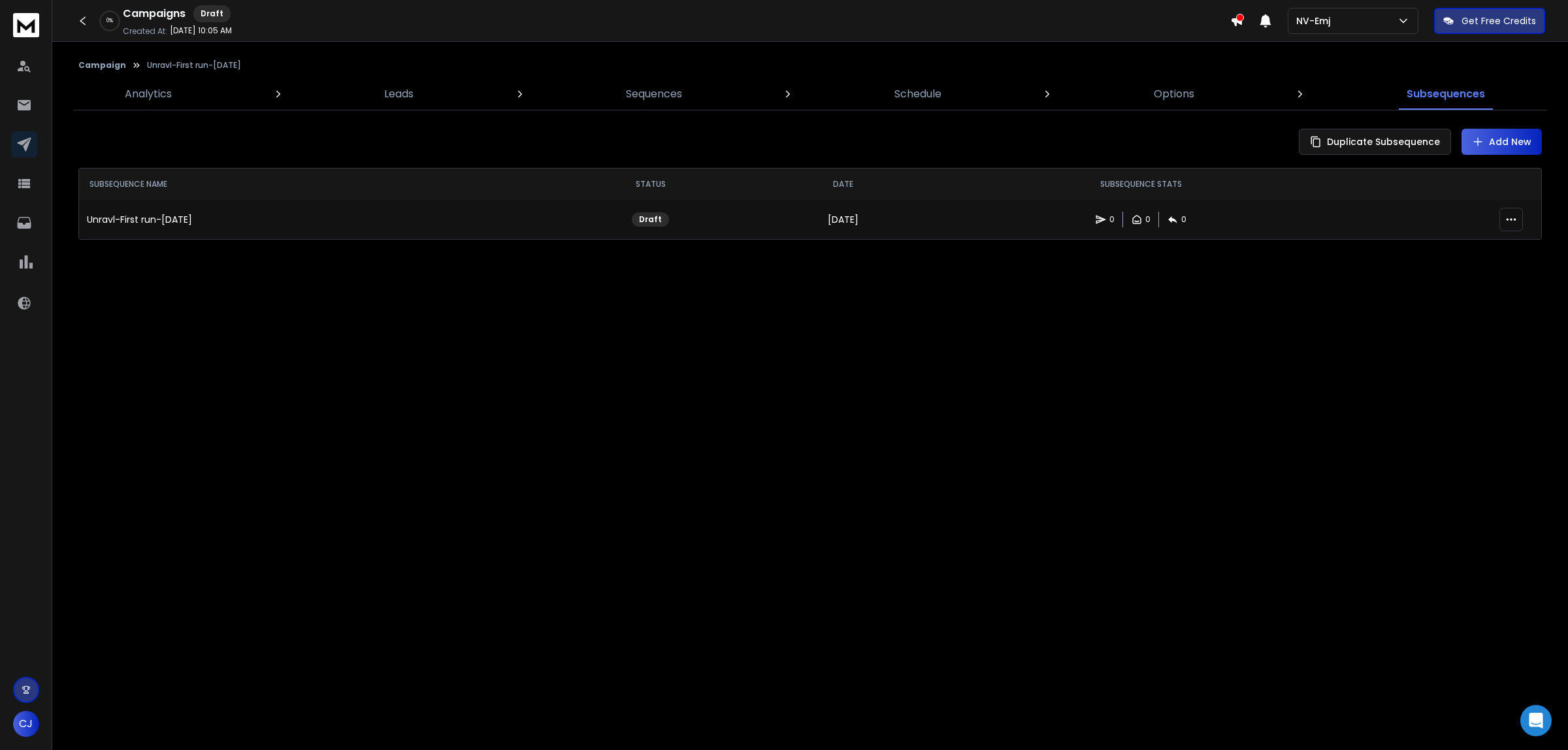
click at [329, 227] on td "Unravl-First run-Aug6" at bounding box center [314, 220] width 469 height 39
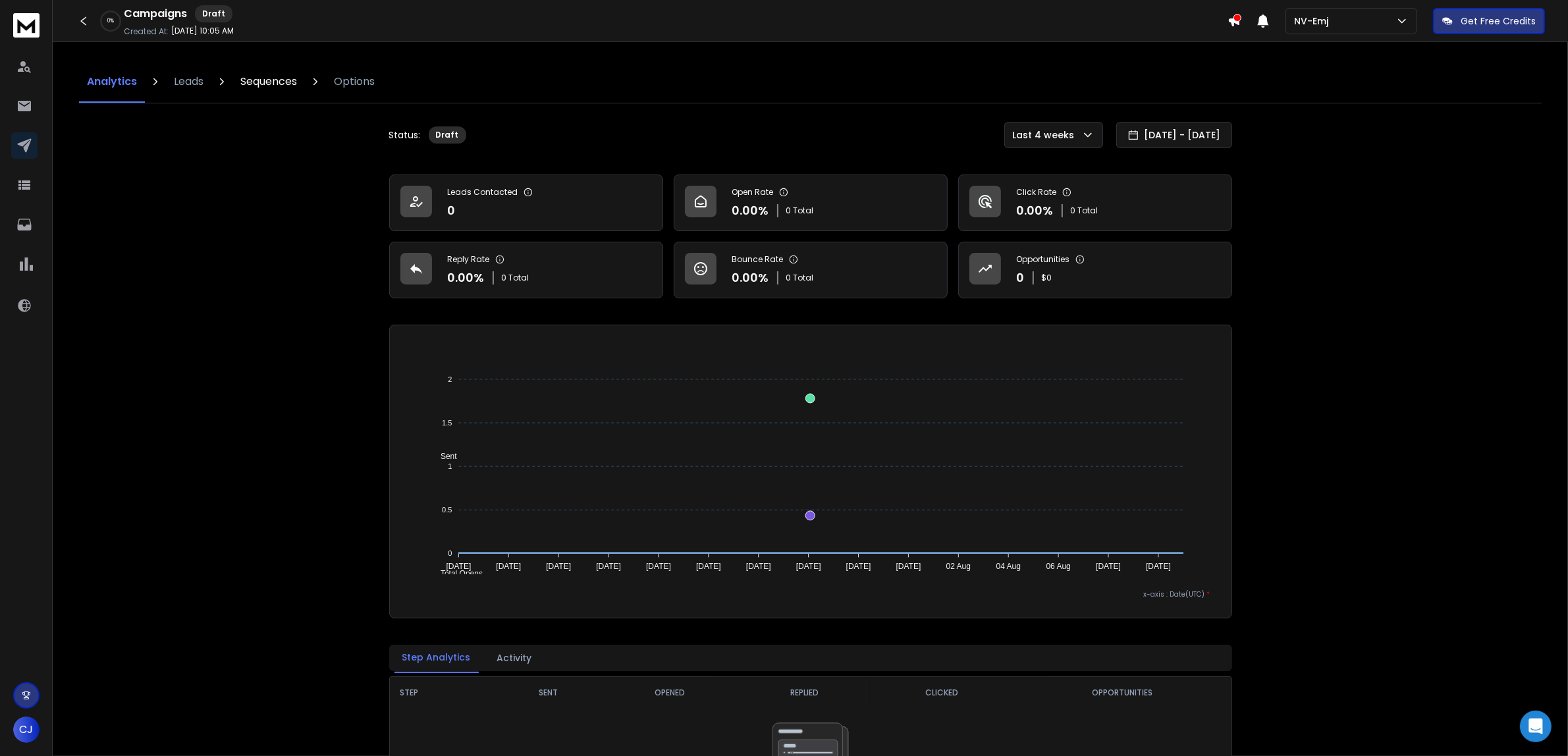
click at [275, 76] on p "Sequences" at bounding box center [268, 82] width 56 height 16
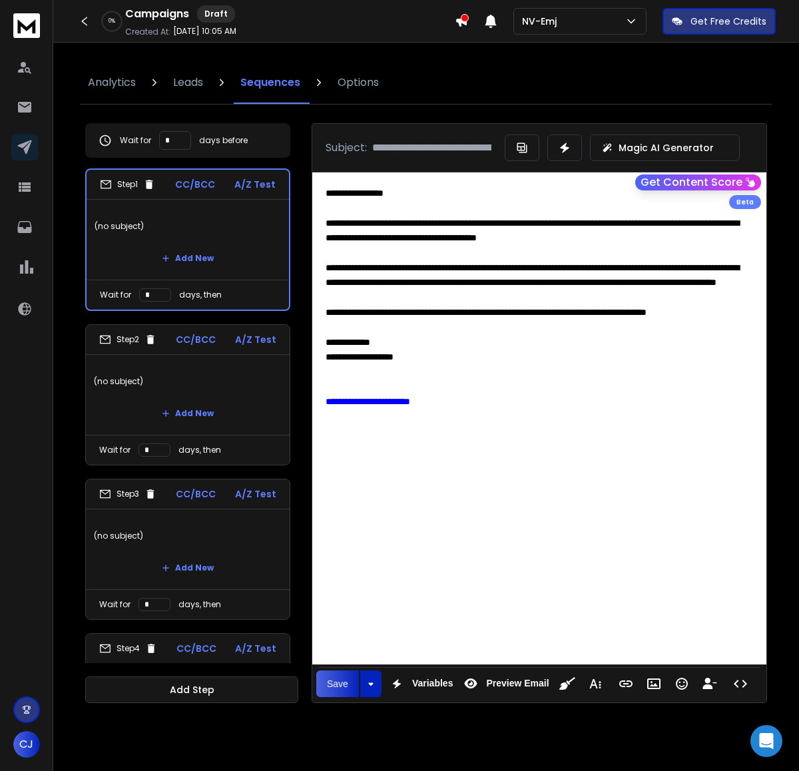
click at [212, 396] on p "(no subject)" at bounding box center [188, 381] width 188 height 37
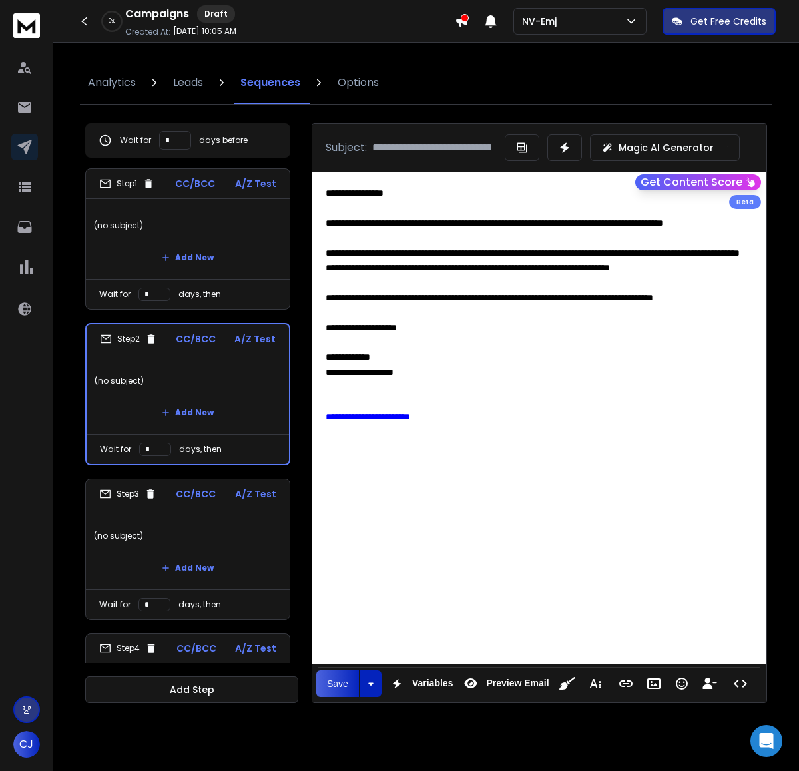
click at [208, 530] on p "(no subject)" at bounding box center [188, 535] width 188 height 37
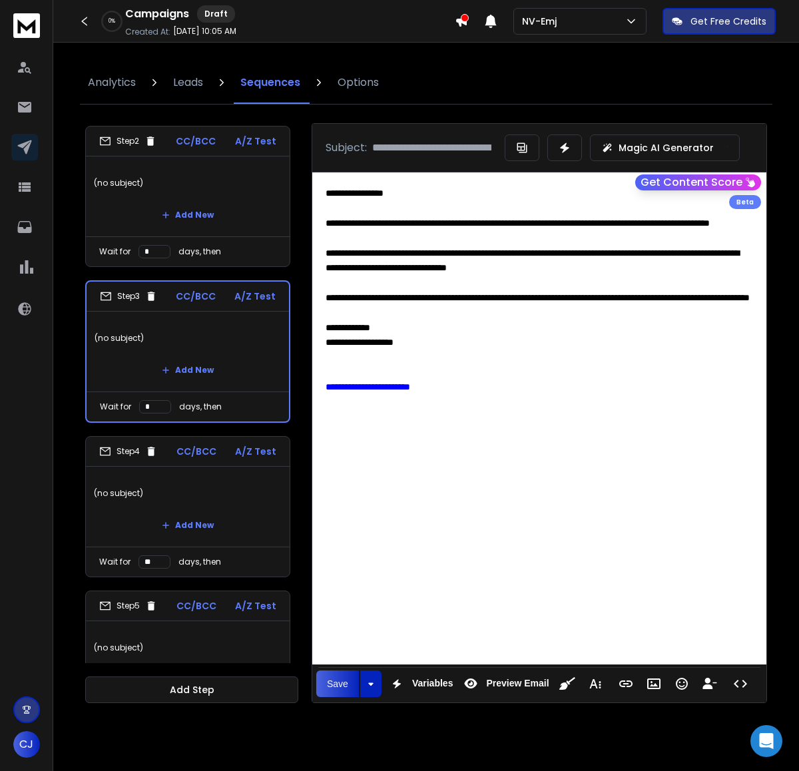
scroll to position [237, 0]
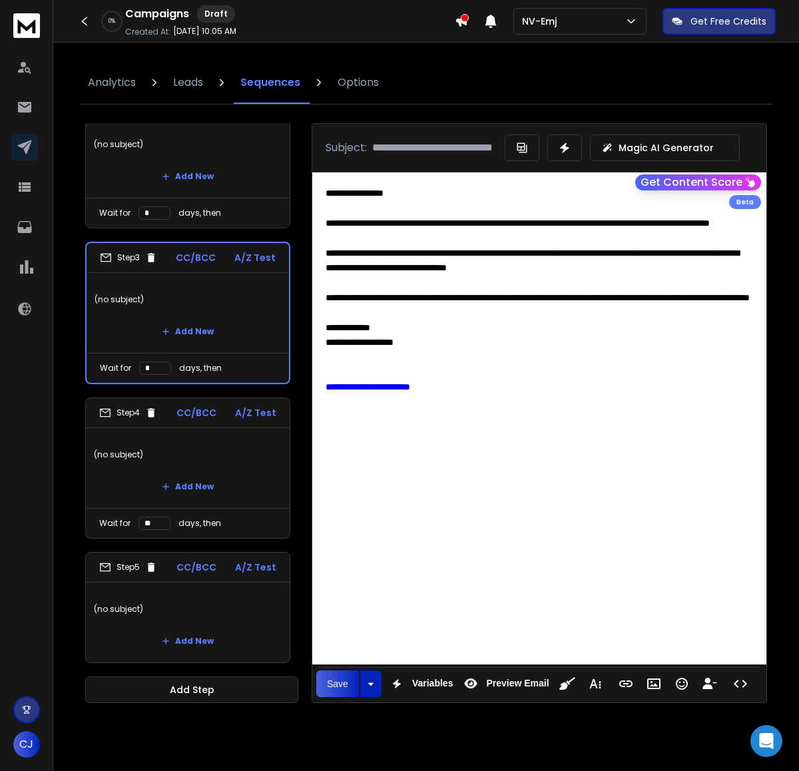
click at [178, 451] on p "(no subject)" at bounding box center [188, 454] width 188 height 37
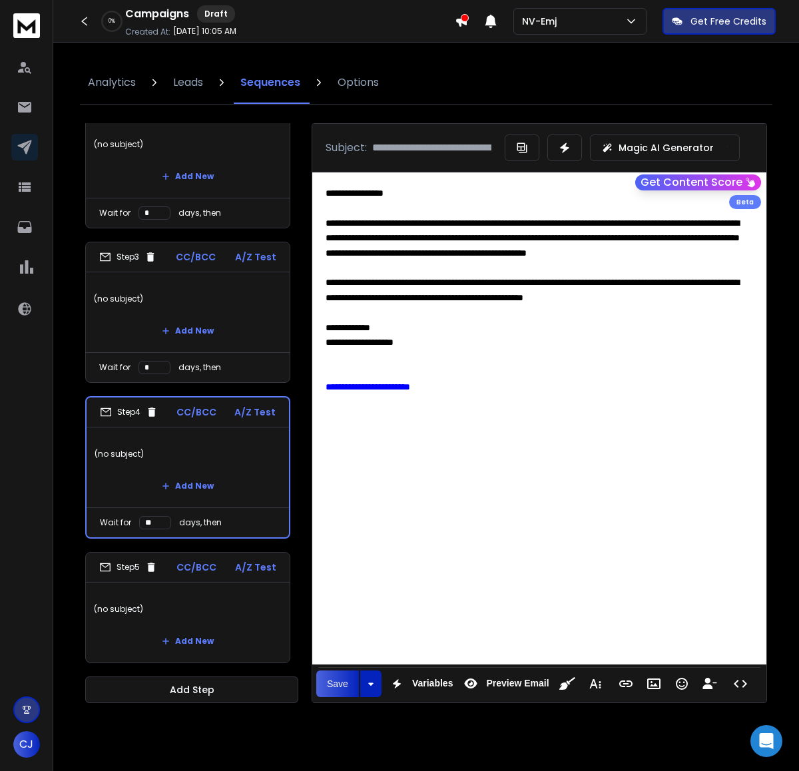
click at [193, 600] on p "(no subject)" at bounding box center [188, 608] width 188 height 37
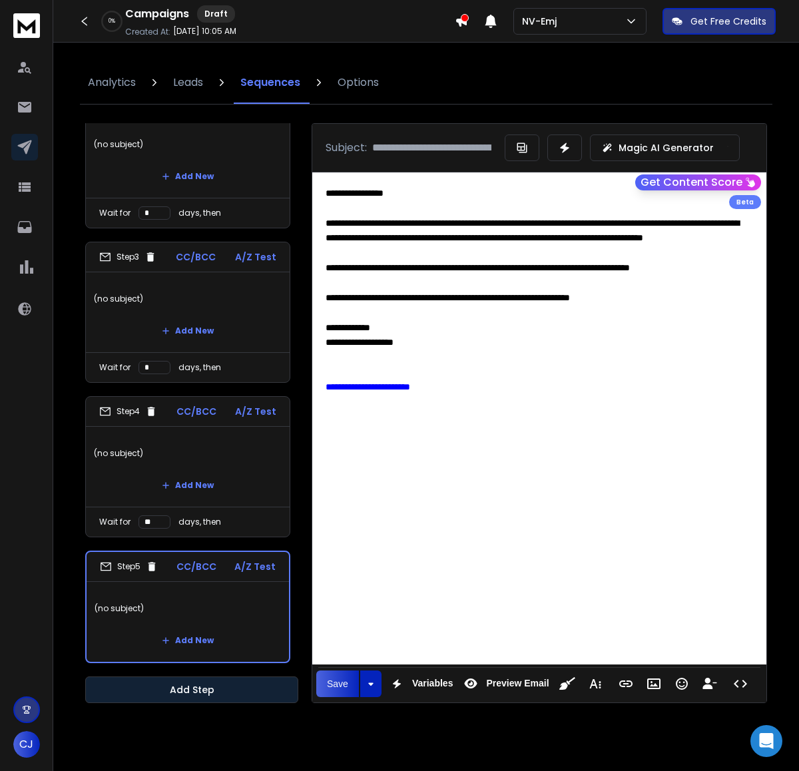
click at [212, 694] on button "Add Step" at bounding box center [191, 689] width 213 height 27
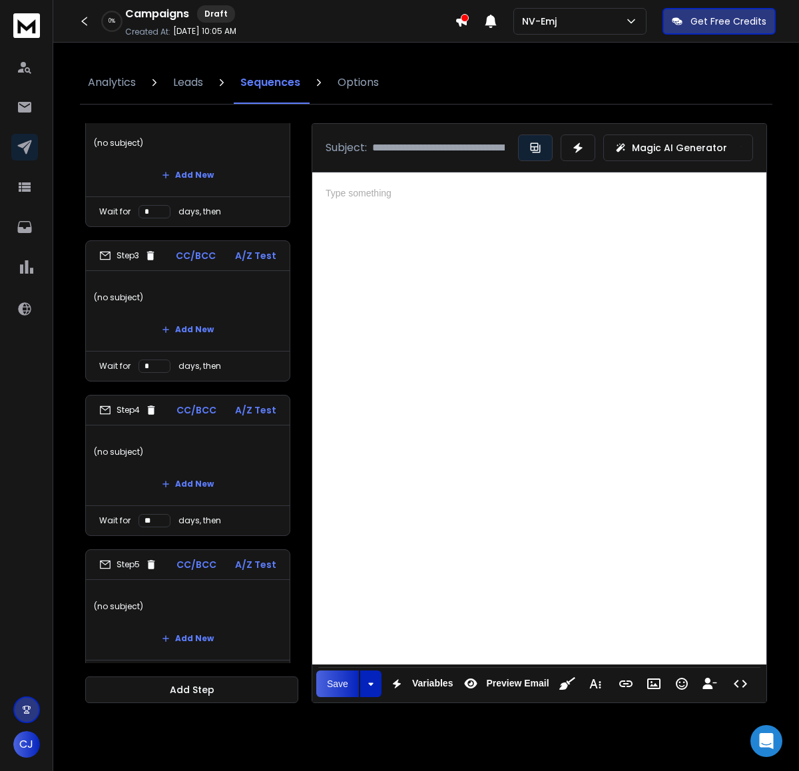
click at [536, 150] on icon at bounding box center [534, 147] width 8 height 8
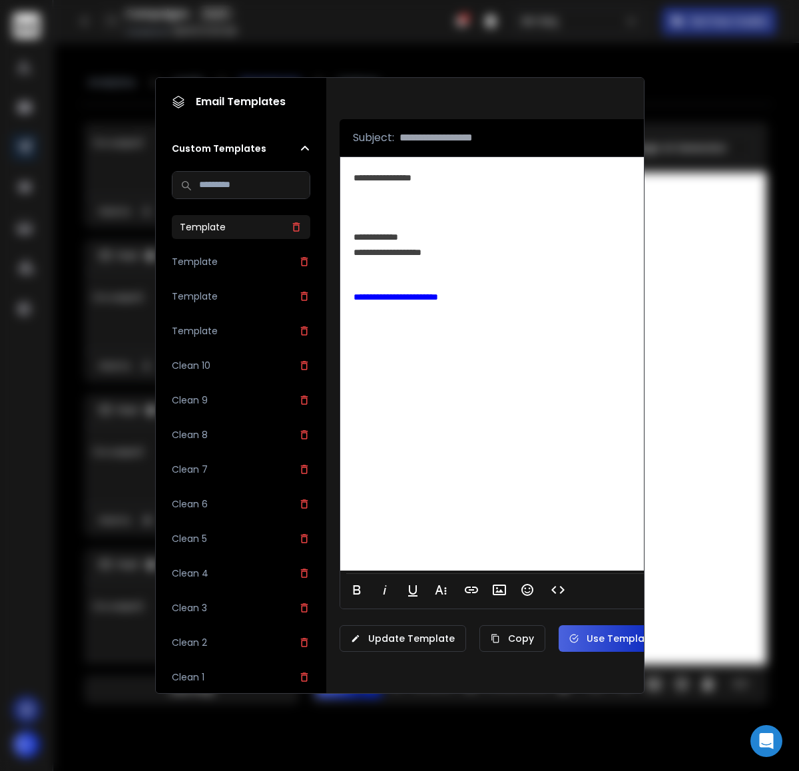
click at [216, 224] on h3 "Template" at bounding box center [203, 226] width 46 height 13
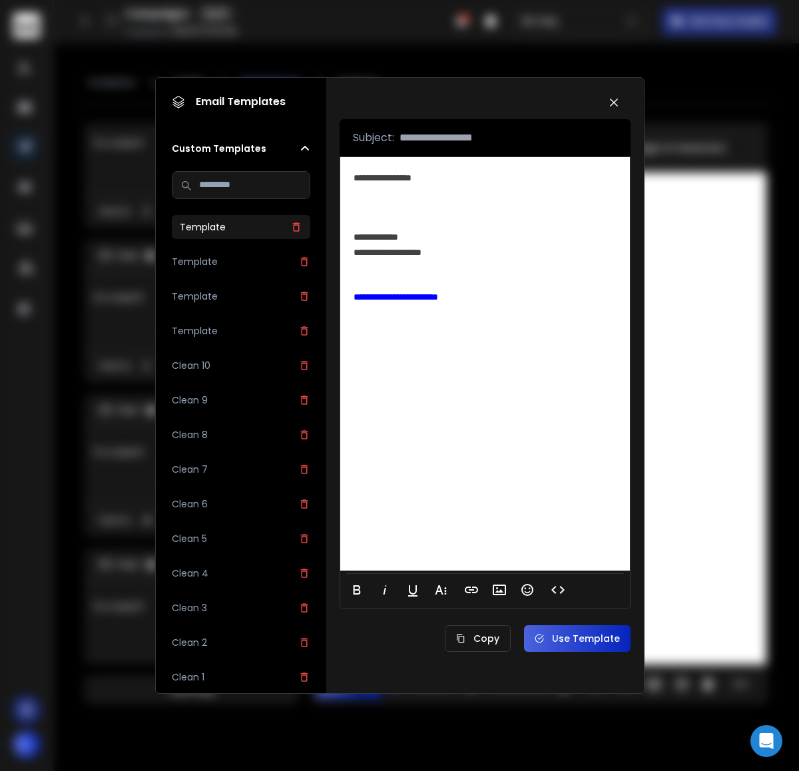
click at [592, 646] on button "Use Template" at bounding box center [577, 638] width 106 height 27
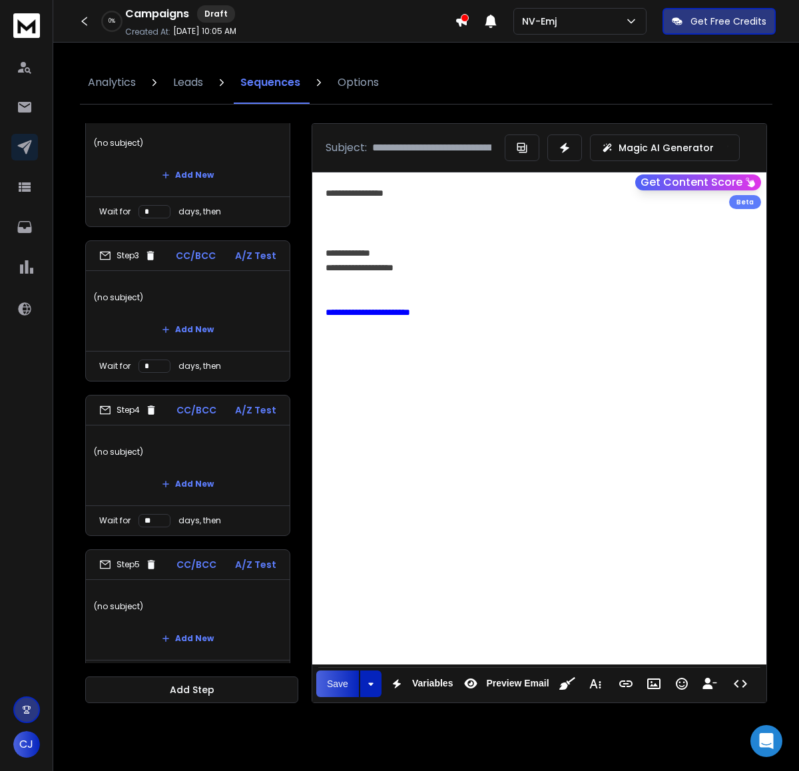
click at [370, 218] on div at bounding box center [538, 223] width 427 height 15
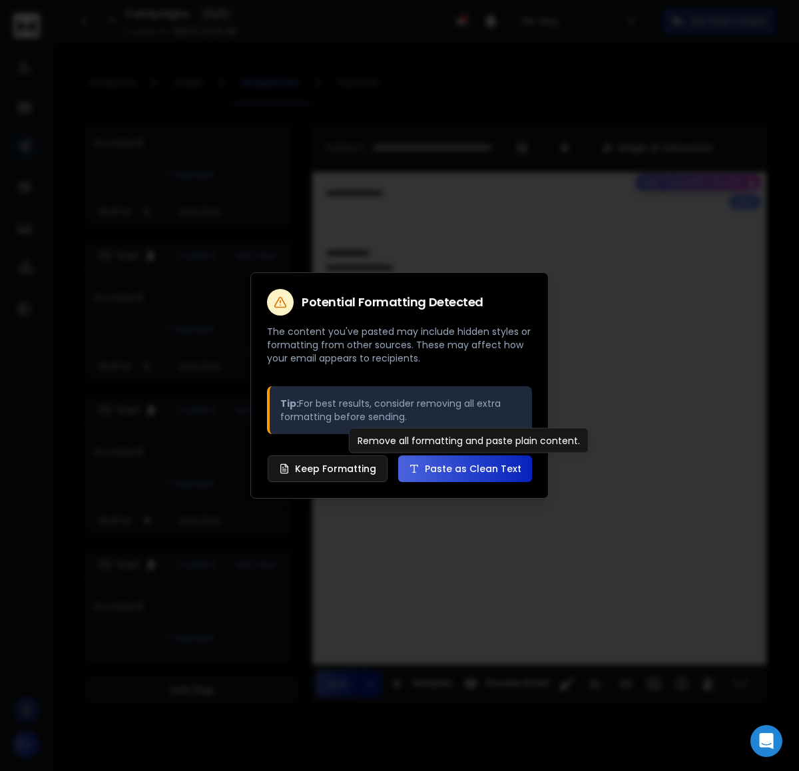
click at [487, 474] on button "Paste as Clean Text" at bounding box center [465, 468] width 134 height 27
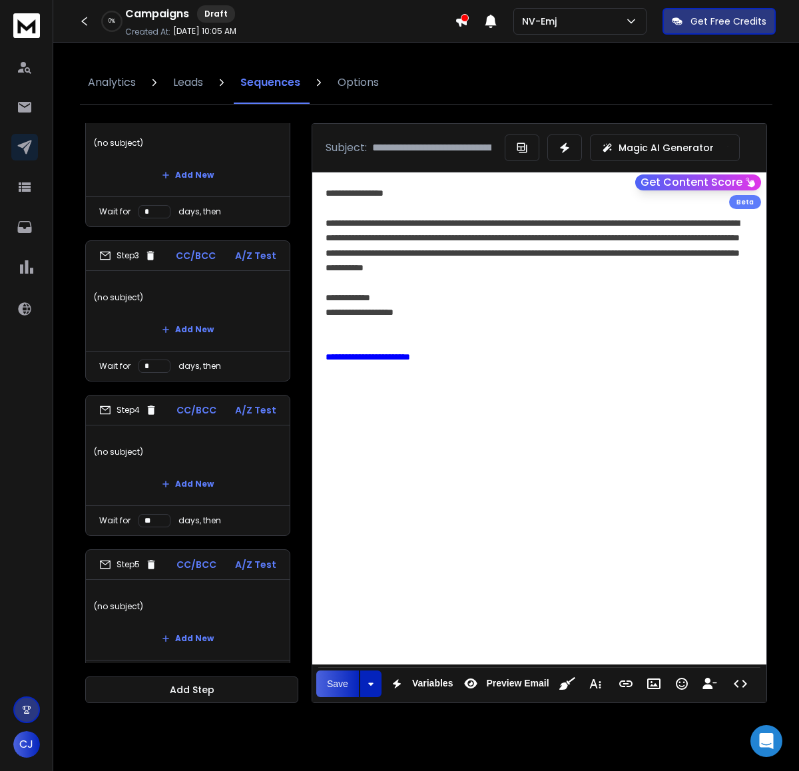
click at [360, 252] on div "**********" at bounding box center [538, 246] width 427 height 60
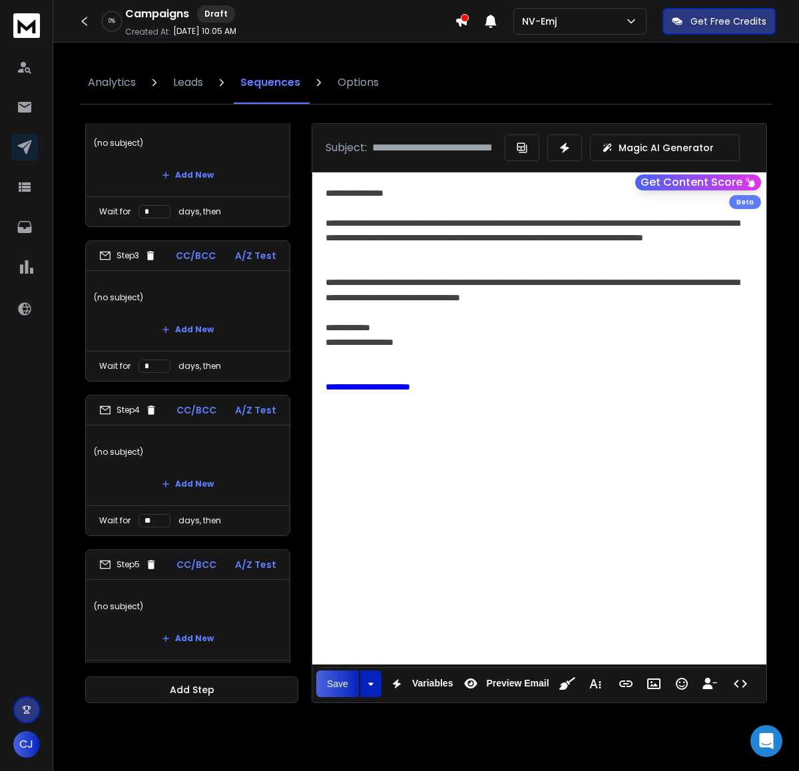
click at [706, 282] on div "**********" at bounding box center [538, 290] width 427 height 30
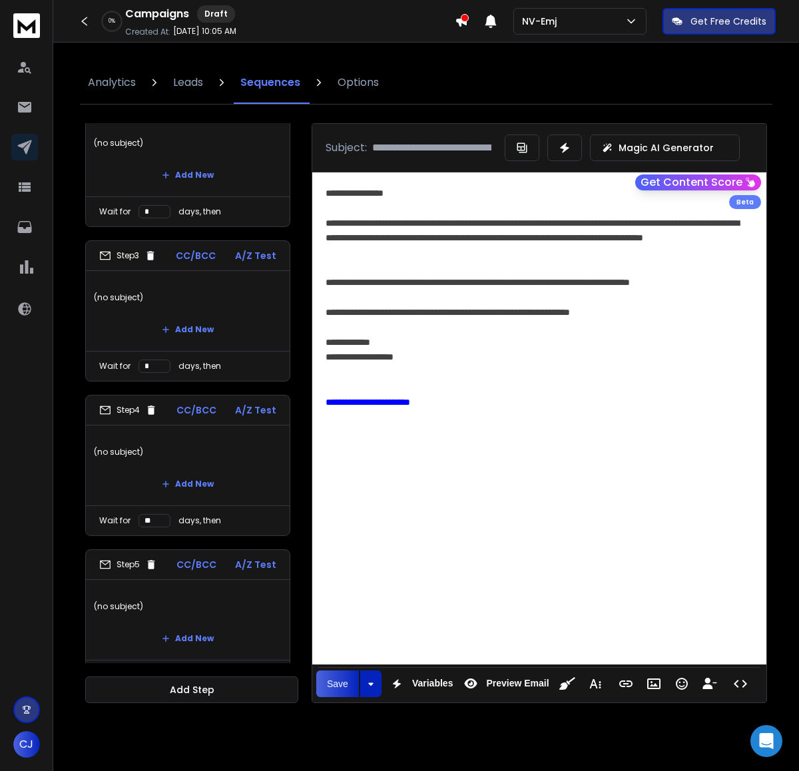
click at [563, 370] on div at bounding box center [538, 372] width 427 height 15
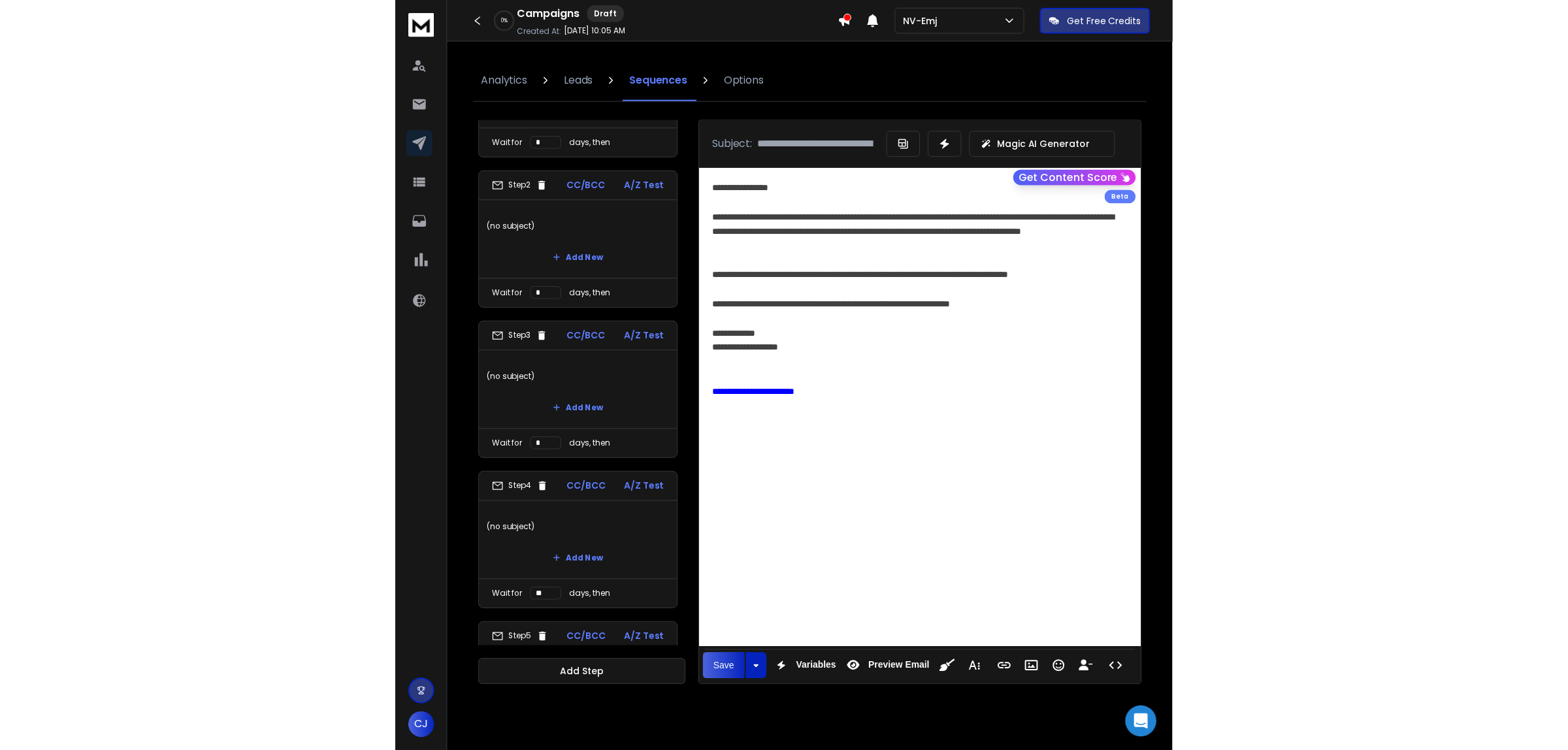
scroll to position [0, 0]
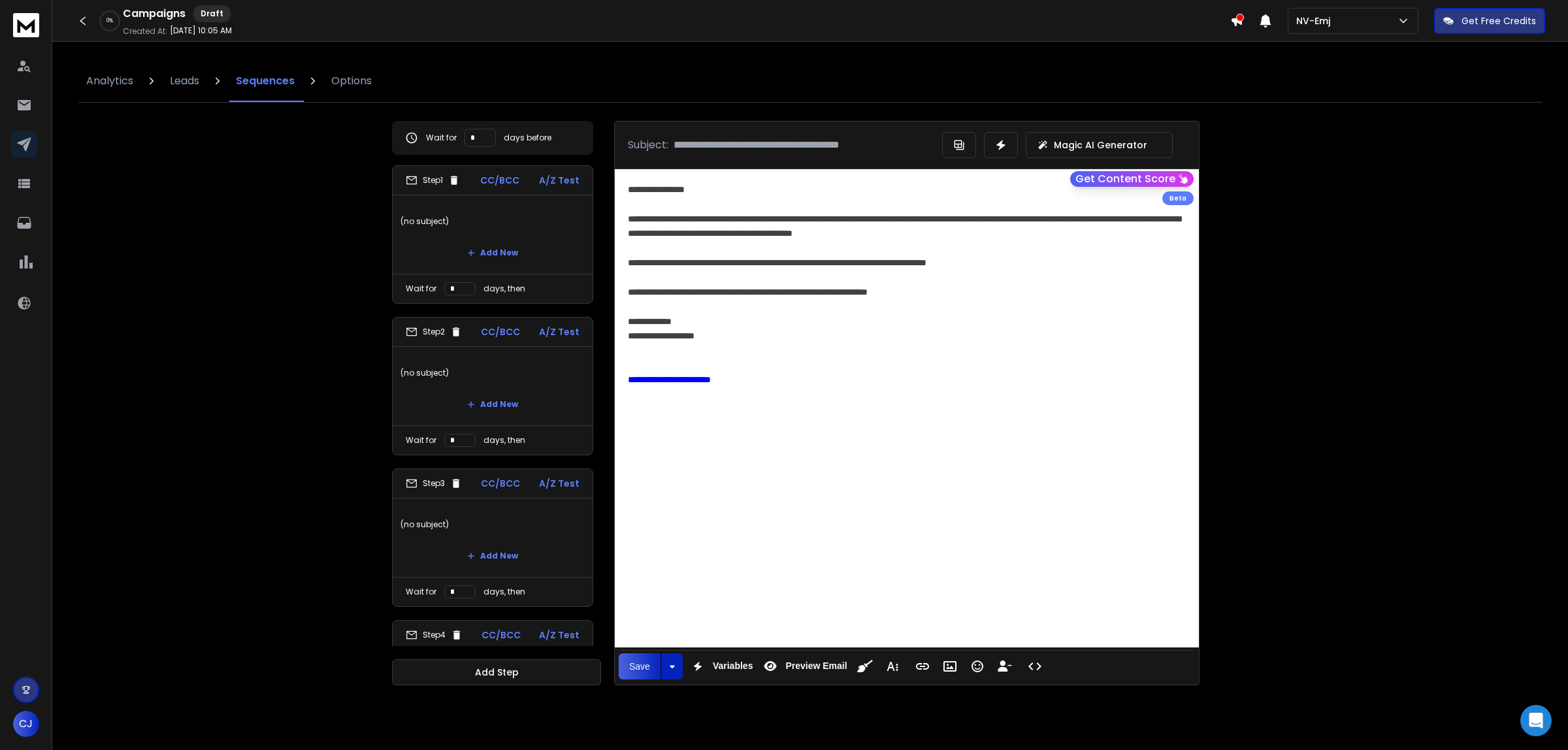
click at [730, 333] on div "**********" at bounding box center [907, 336] width 558 height 15
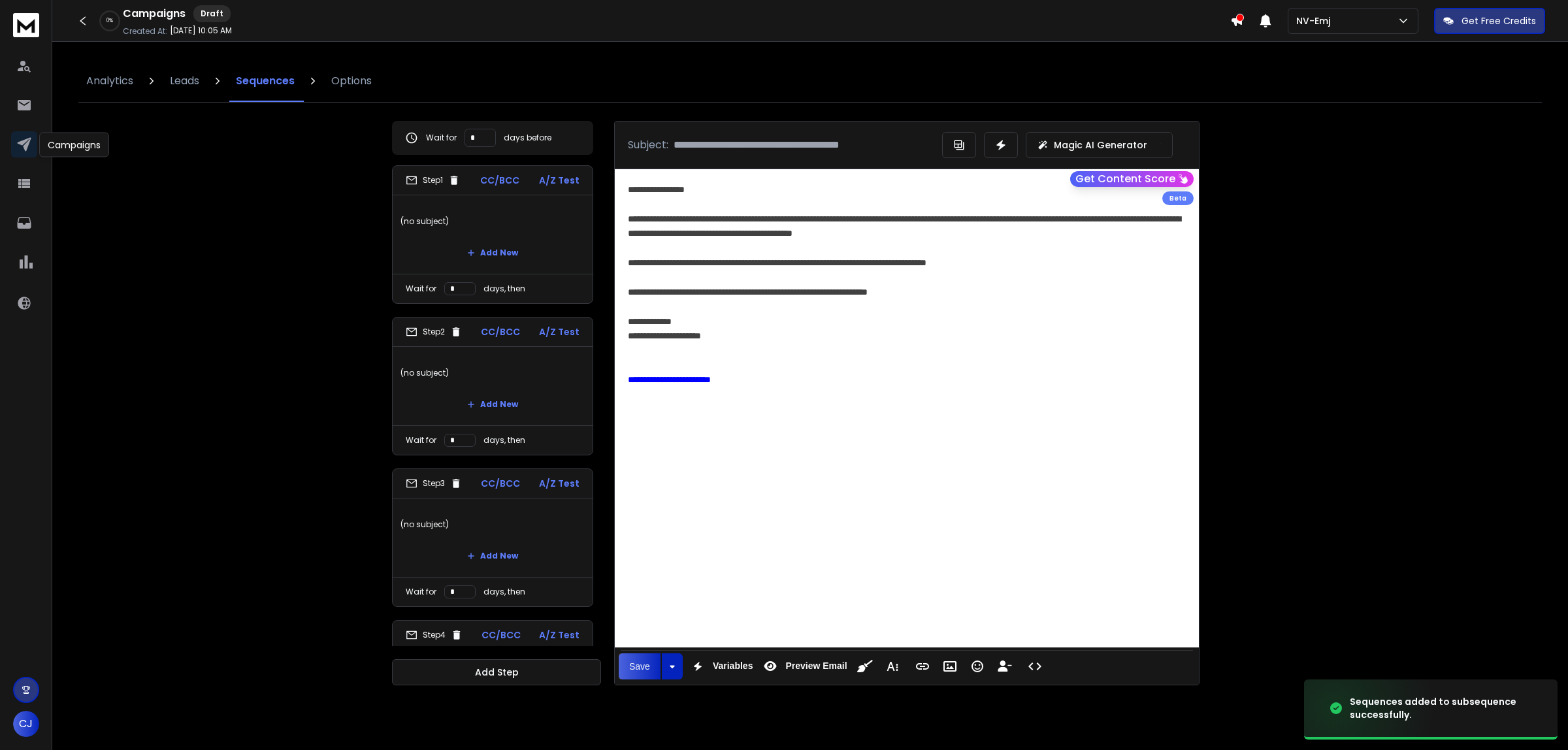
click at [28, 149] on icon at bounding box center [25, 144] width 16 height 16
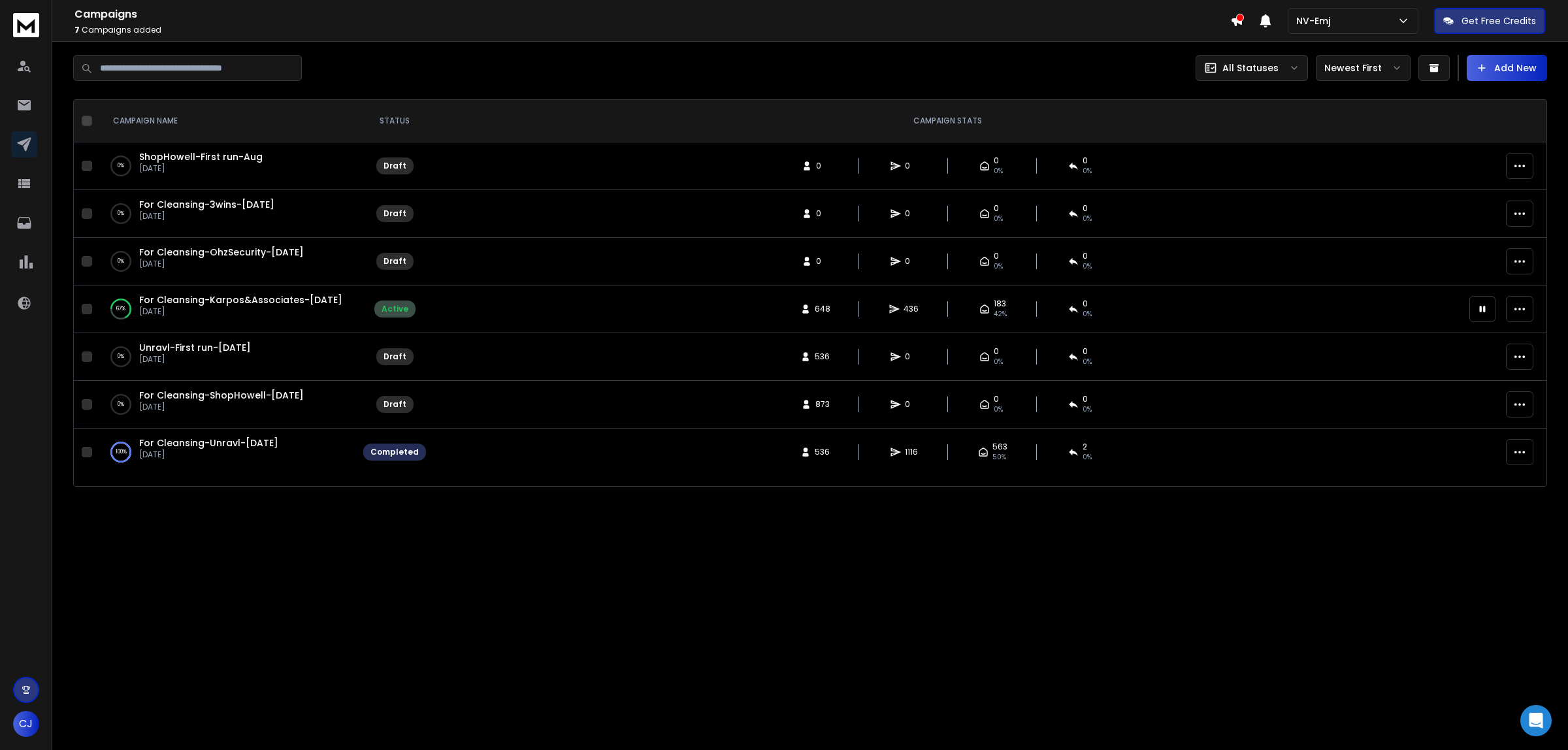
click at [595, 558] on div "Get only verified leads with our AI-powered Lead Finder, starting at $22/mo Try…" at bounding box center [784, 375] width 1568 height 750
drag, startPoint x: 844, startPoint y: 581, endPoint x: 835, endPoint y: 566, distance: 17.5
click at [845, 580] on div "Get only verified leads with our AI-powered Lead Finder, starting at $22/mo Try…" at bounding box center [784, 375] width 1568 height 750
click at [1340, 24] on div "NV-Emj" at bounding box center [1354, 21] width 114 height 13
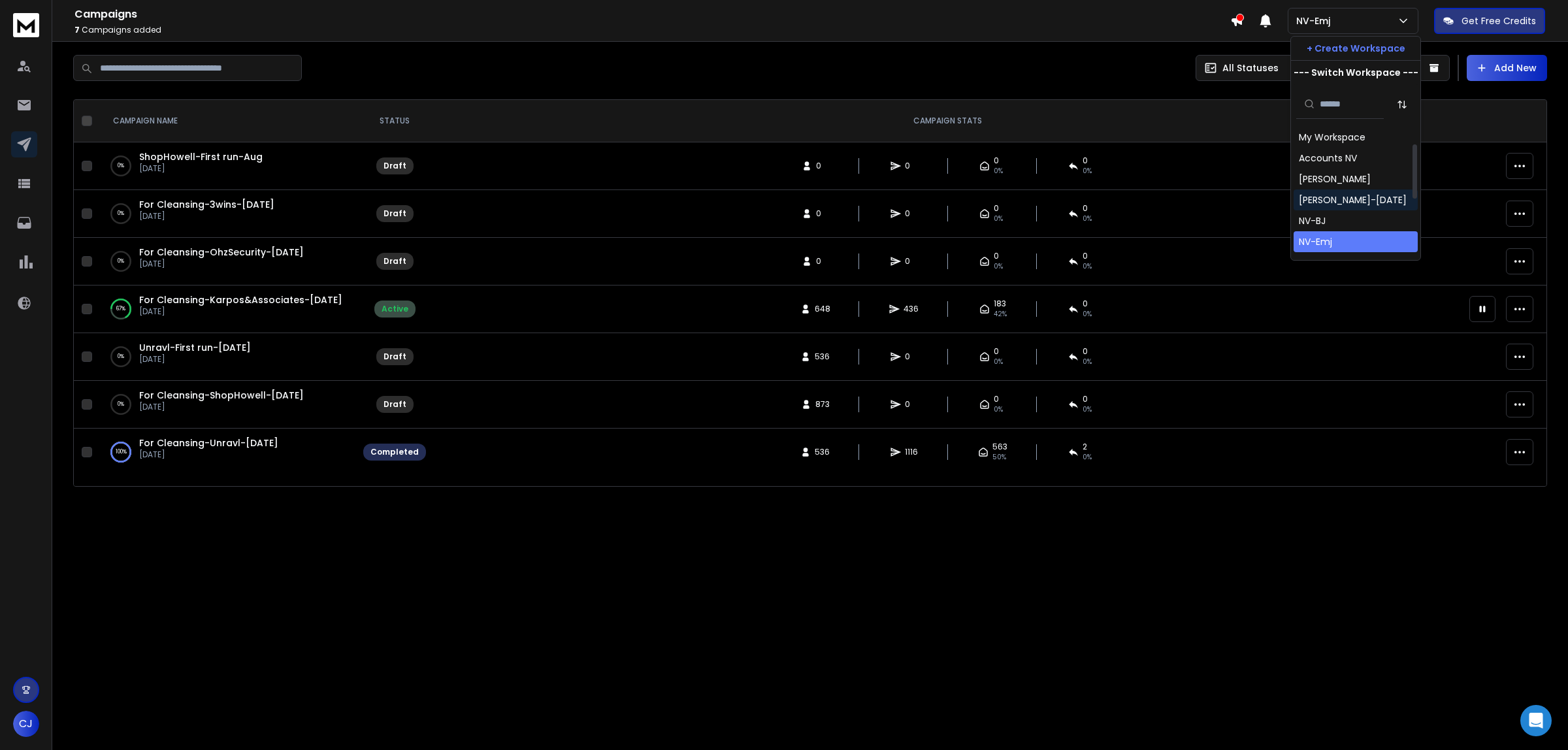
scroll to position [81, 0]
click at [1335, 221] on div "Rico" at bounding box center [1356, 222] width 124 height 21
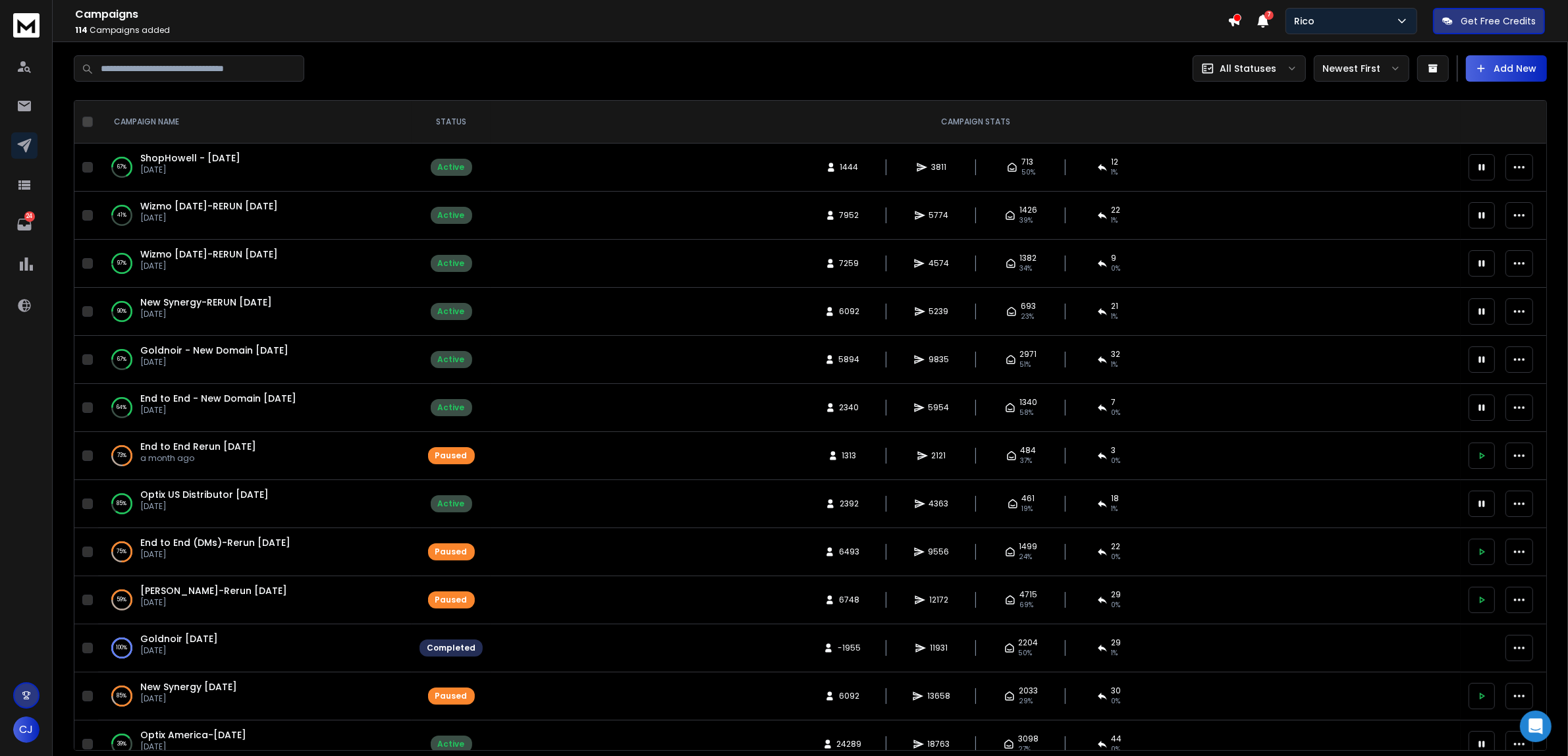
click at [1354, 27] on div "Rico" at bounding box center [1351, 21] width 115 height 13
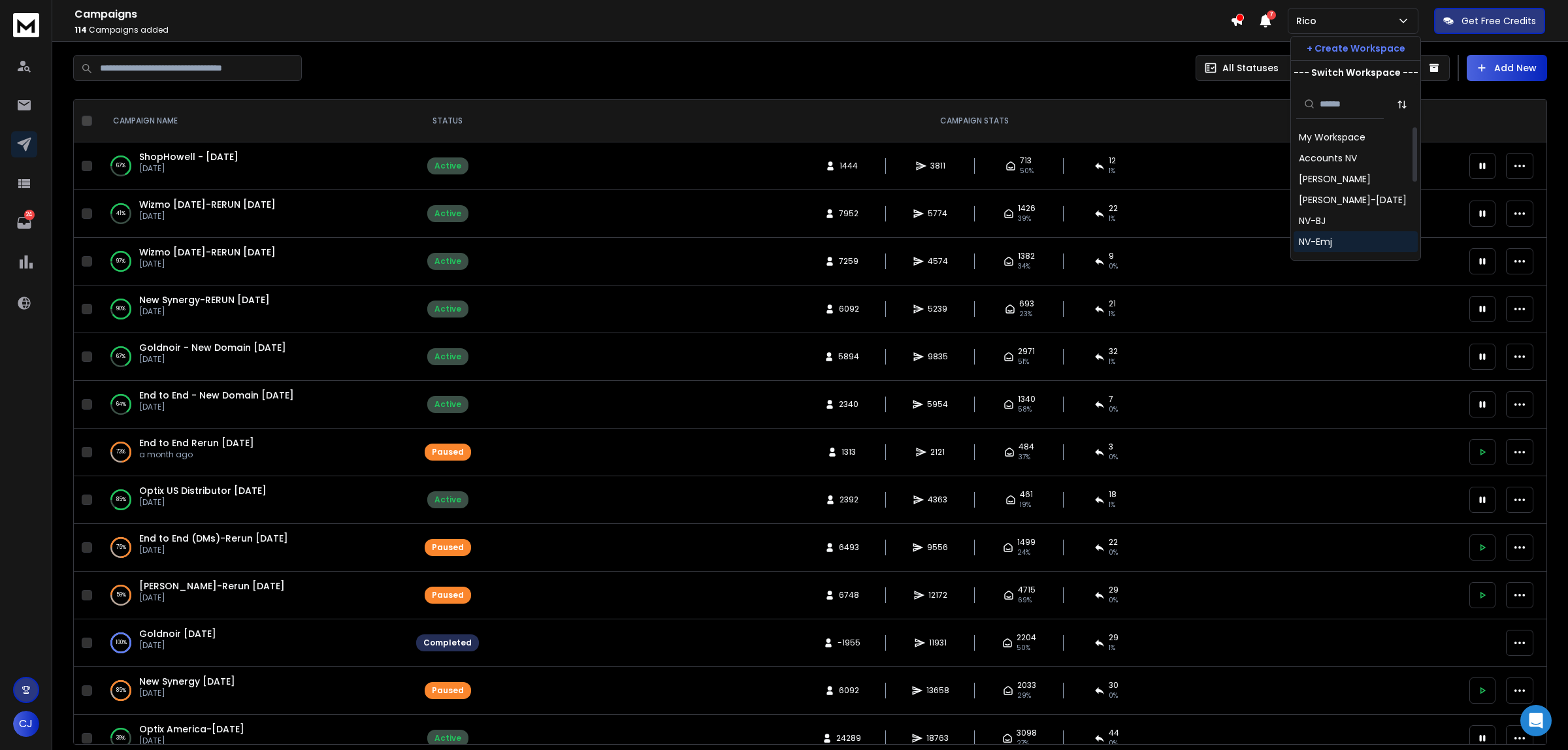
click at [1360, 239] on div "NV-Emj" at bounding box center [1356, 241] width 124 height 21
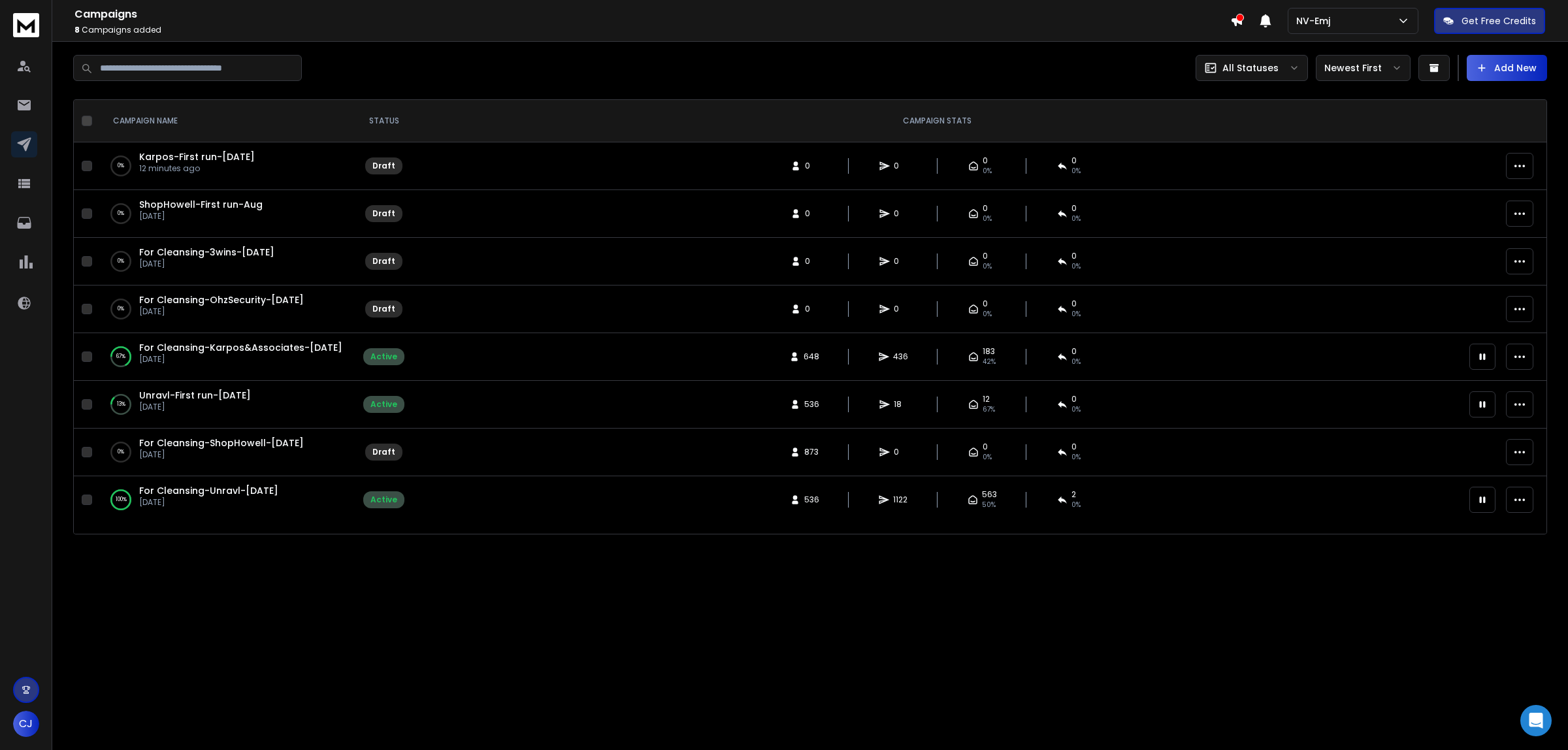
click at [249, 207] on span "ShopHowell-First run-Aug" at bounding box center [201, 204] width 124 height 13
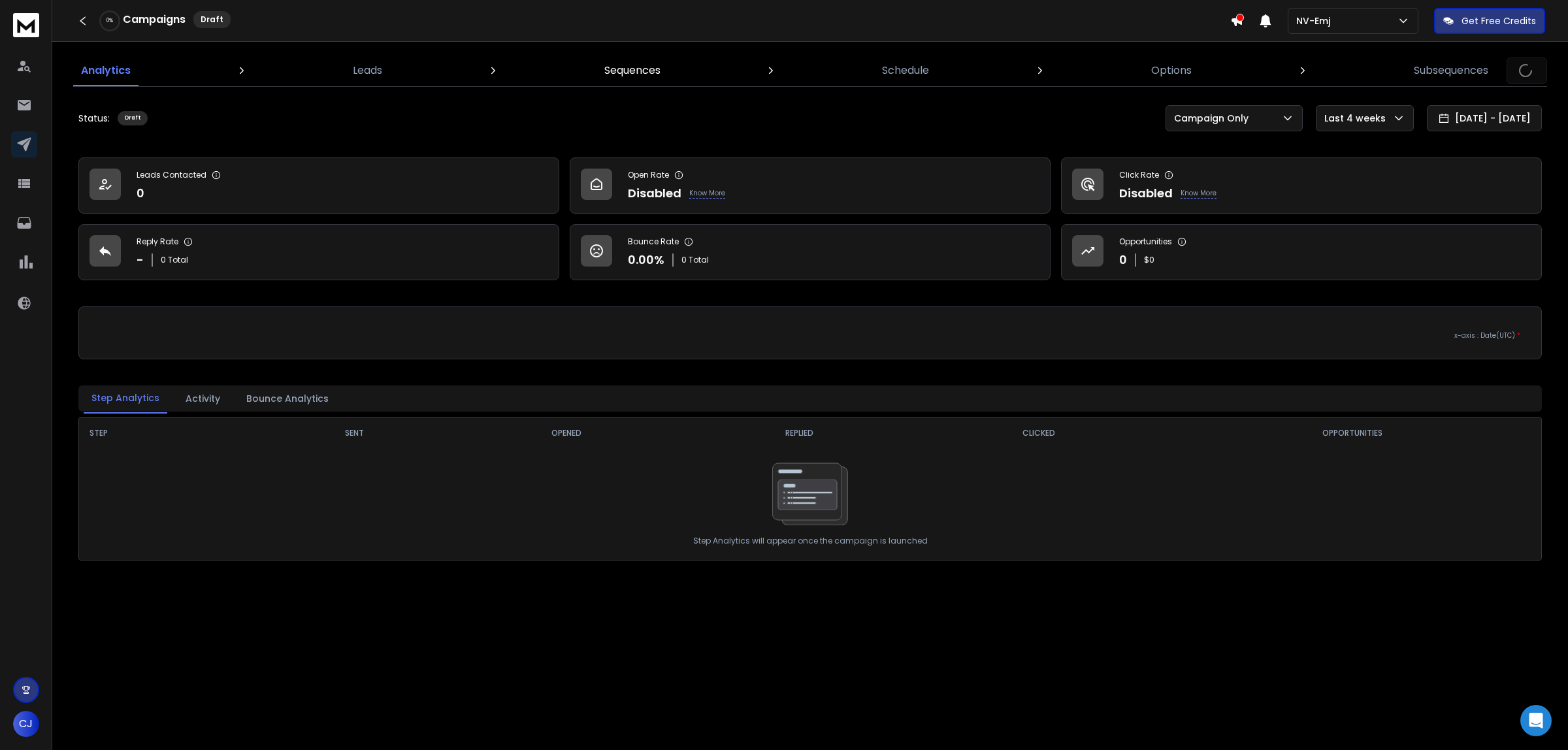
click at [649, 73] on p "Sequences" at bounding box center [632, 71] width 56 height 16
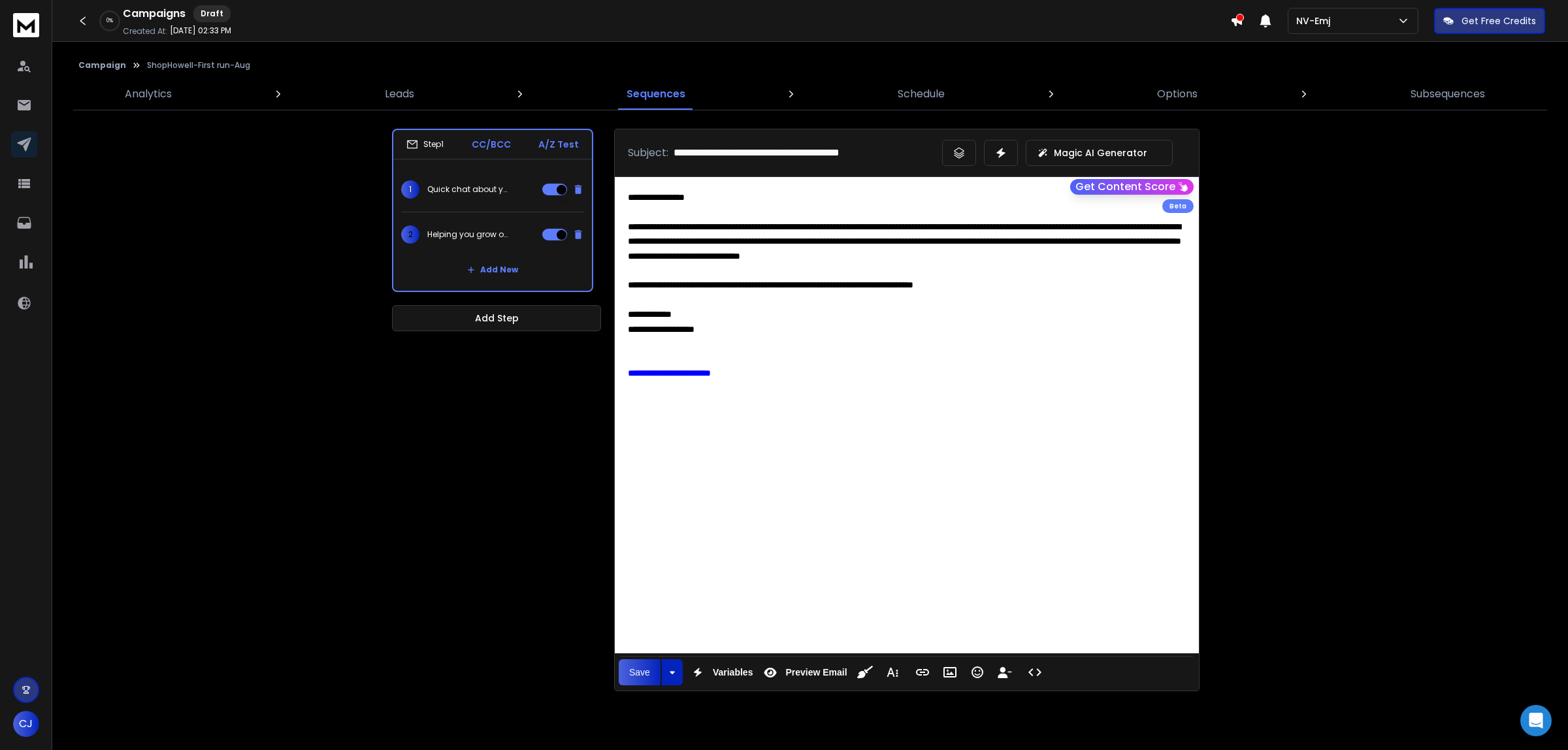
click at [479, 222] on div "2 Helping you grow on Amazon, without the overwhelm" at bounding box center [493, 234] width 183 height 44
click at [462, 187] on p "Quick chat about your Amazon growth goals?" at bounding box center [468, 189] width 83 height 11
click at [751, 323] on div "**********" at bounding box center [907, 329] width 558 height 15
click at [469, 234] on p "Helping you grow on Amazon, without the overwhelm" at bounding box center [468, 235] width 83 height 11
type input "**********"
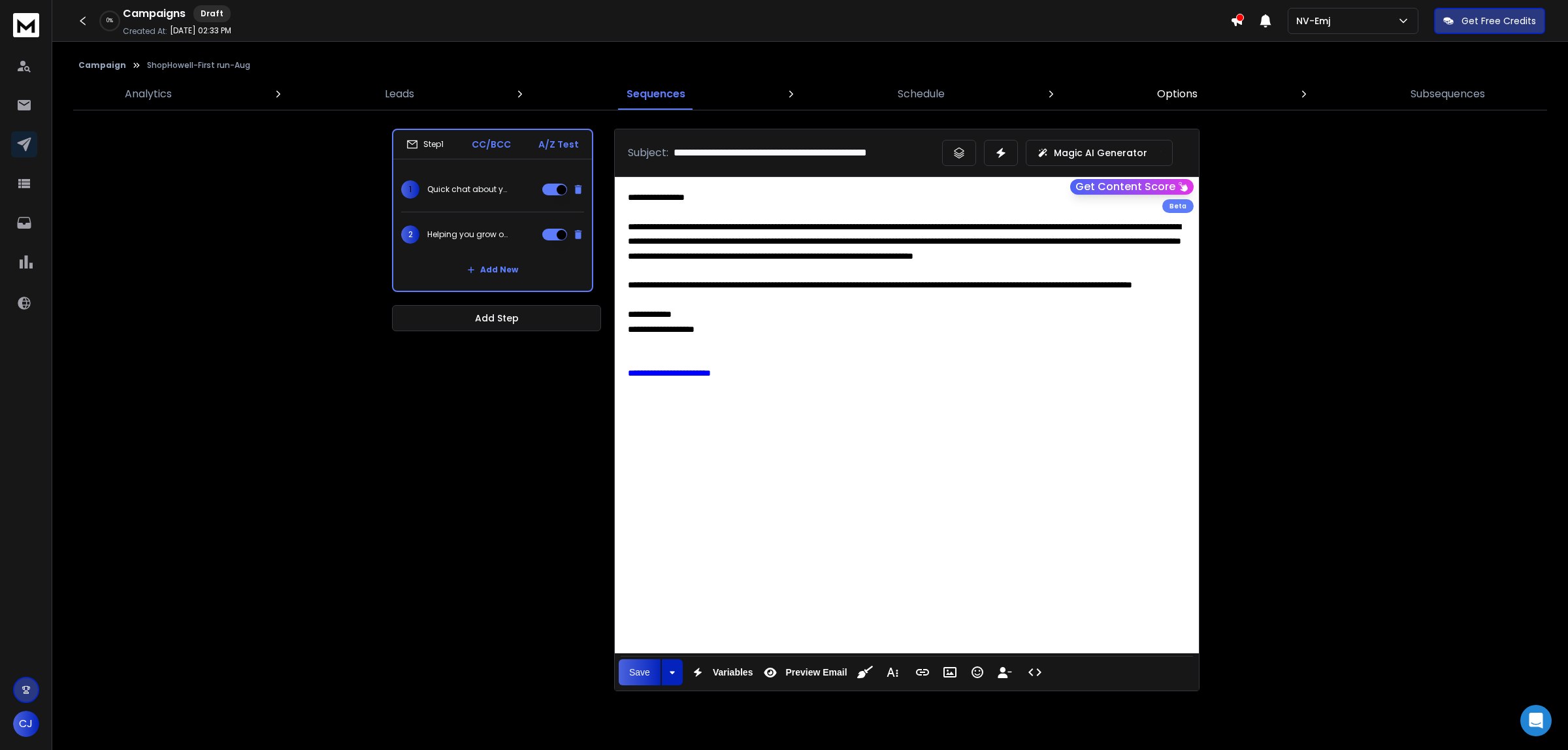
click at [1201, 95] on link "Options" at bounding box center [1177, 94] width 56 height 31
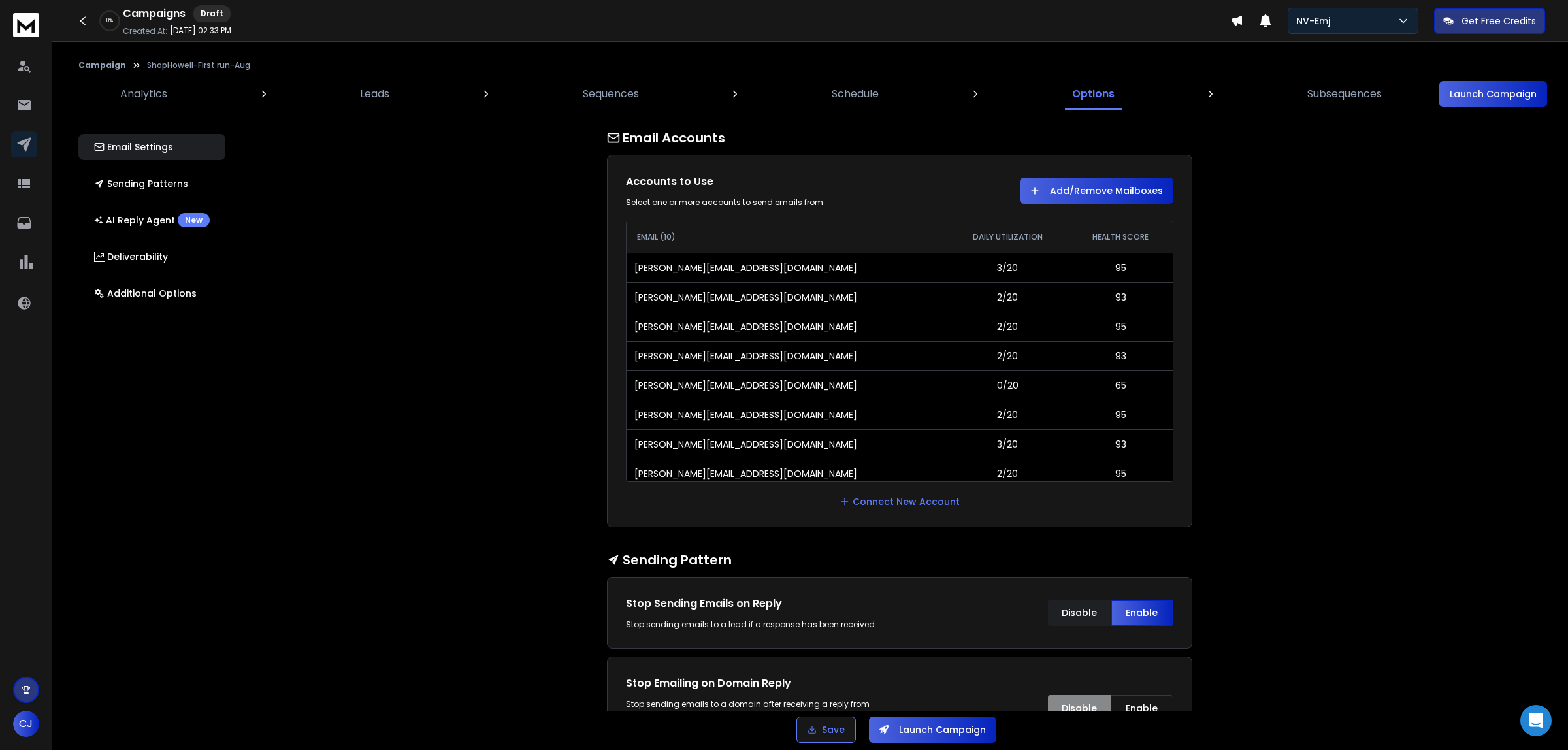
click at [1342, 12] on button "NV-Emj" at bounding box center [1353, 21] width 131 height 27
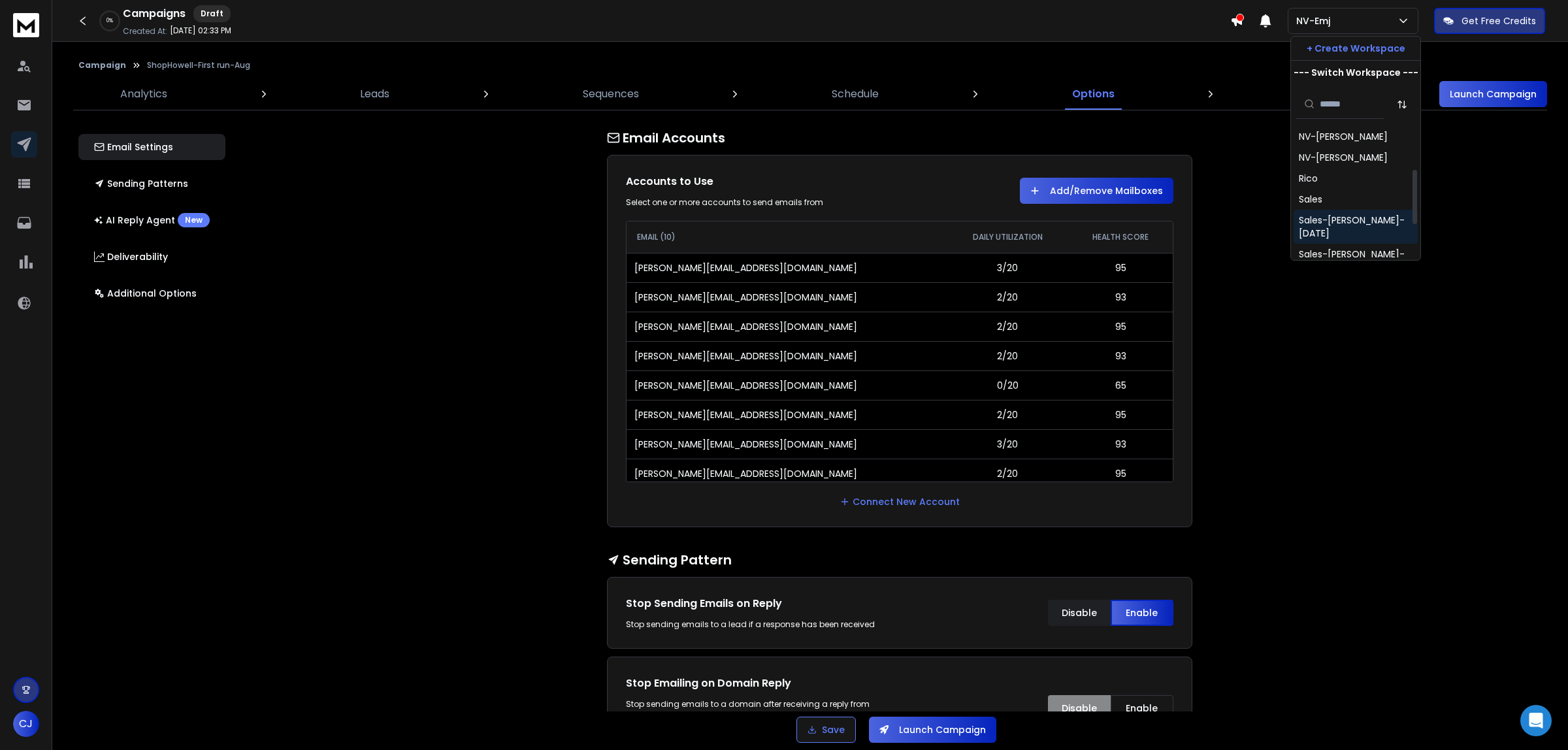
scroll to position [98, 0]
click at [1322, 209] on div "Rico" at bounding box center [1356, 206] width 124 height 21
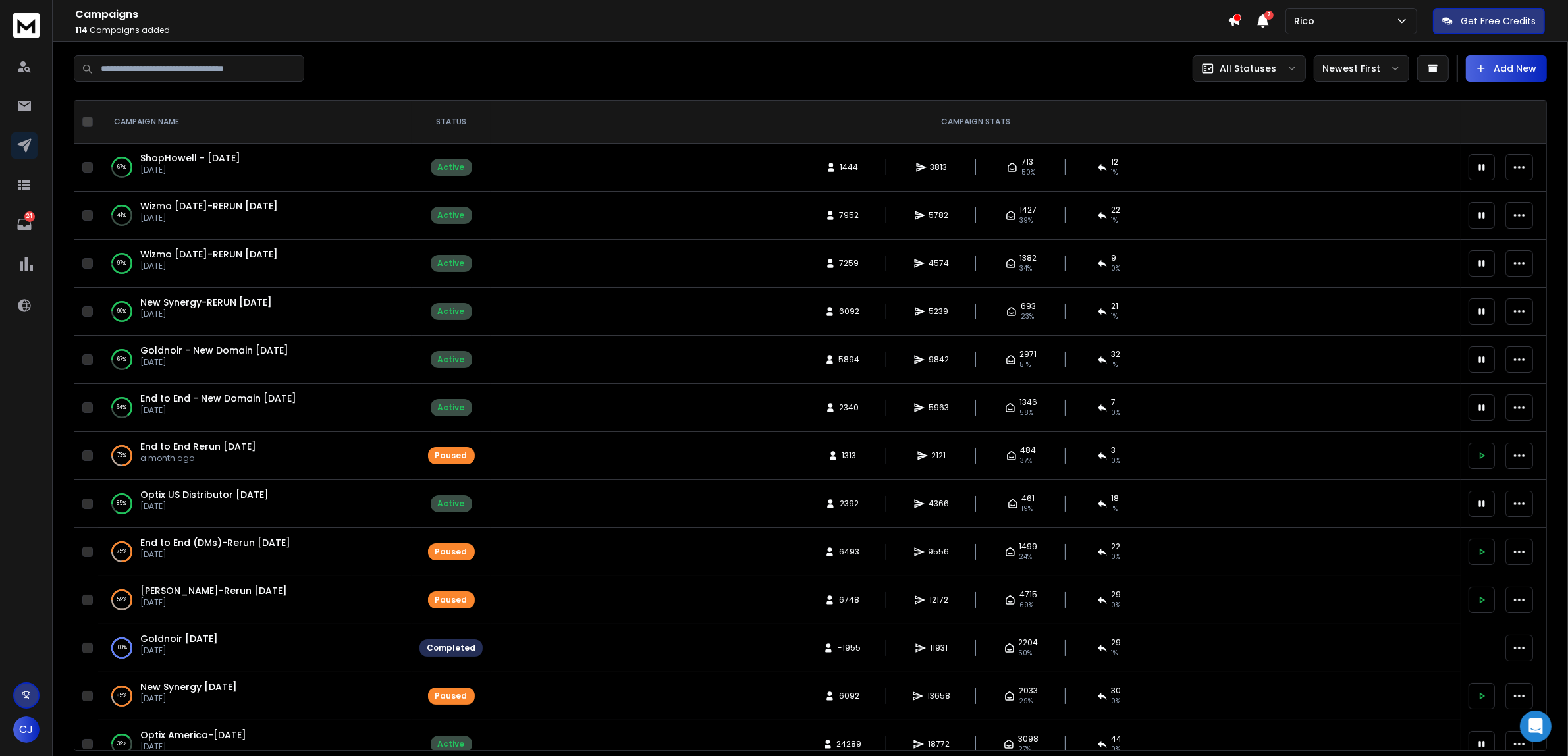
click at [331, 159] on div "67 % ShopHowell - [DATE][DATE]" at bounding box center [254, 167] width 287 height 32
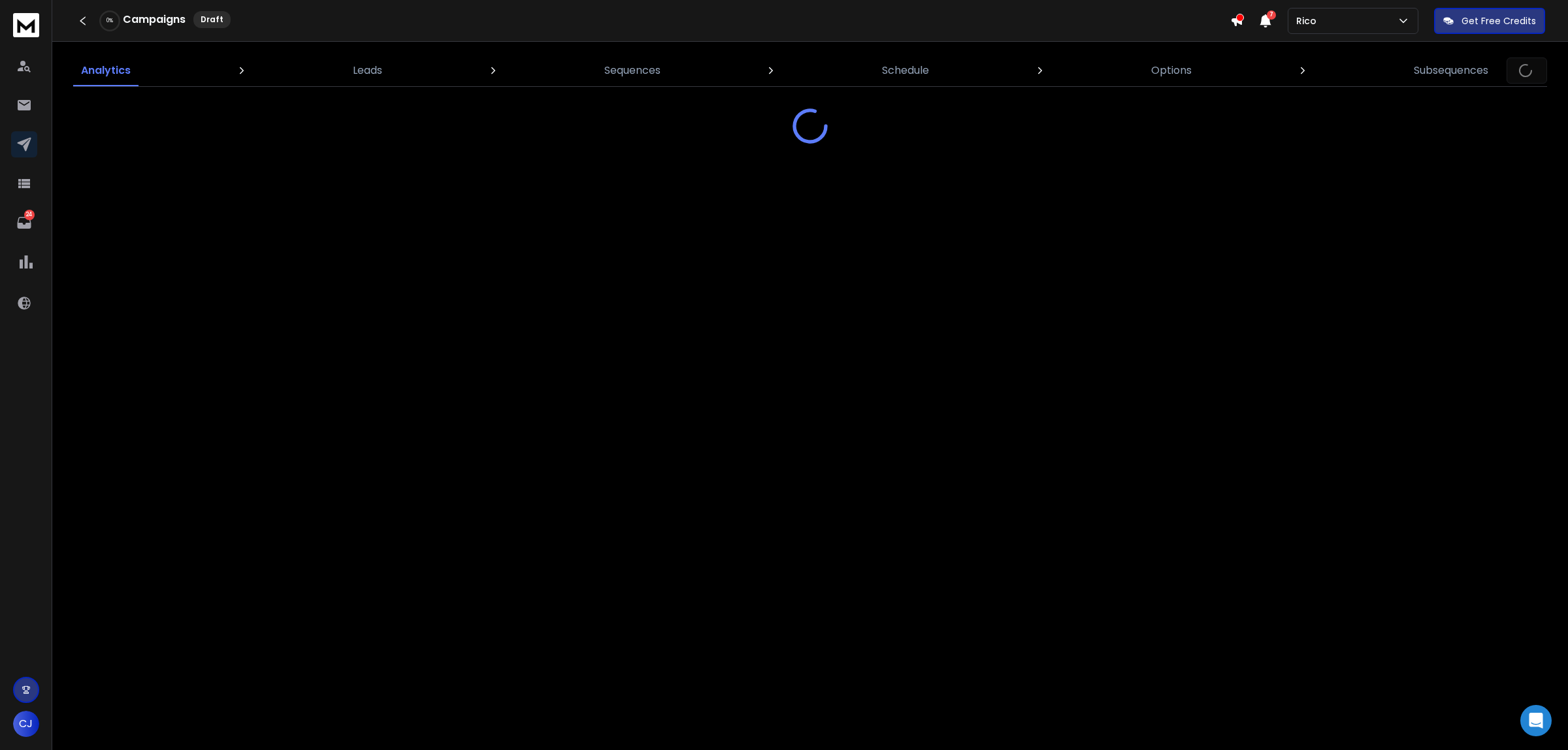
click at [1019, 18] on div "0 % Campaigns Draft 7 Rico Get Free Credits" at bounding box center [784, 21] width 1568 height 42
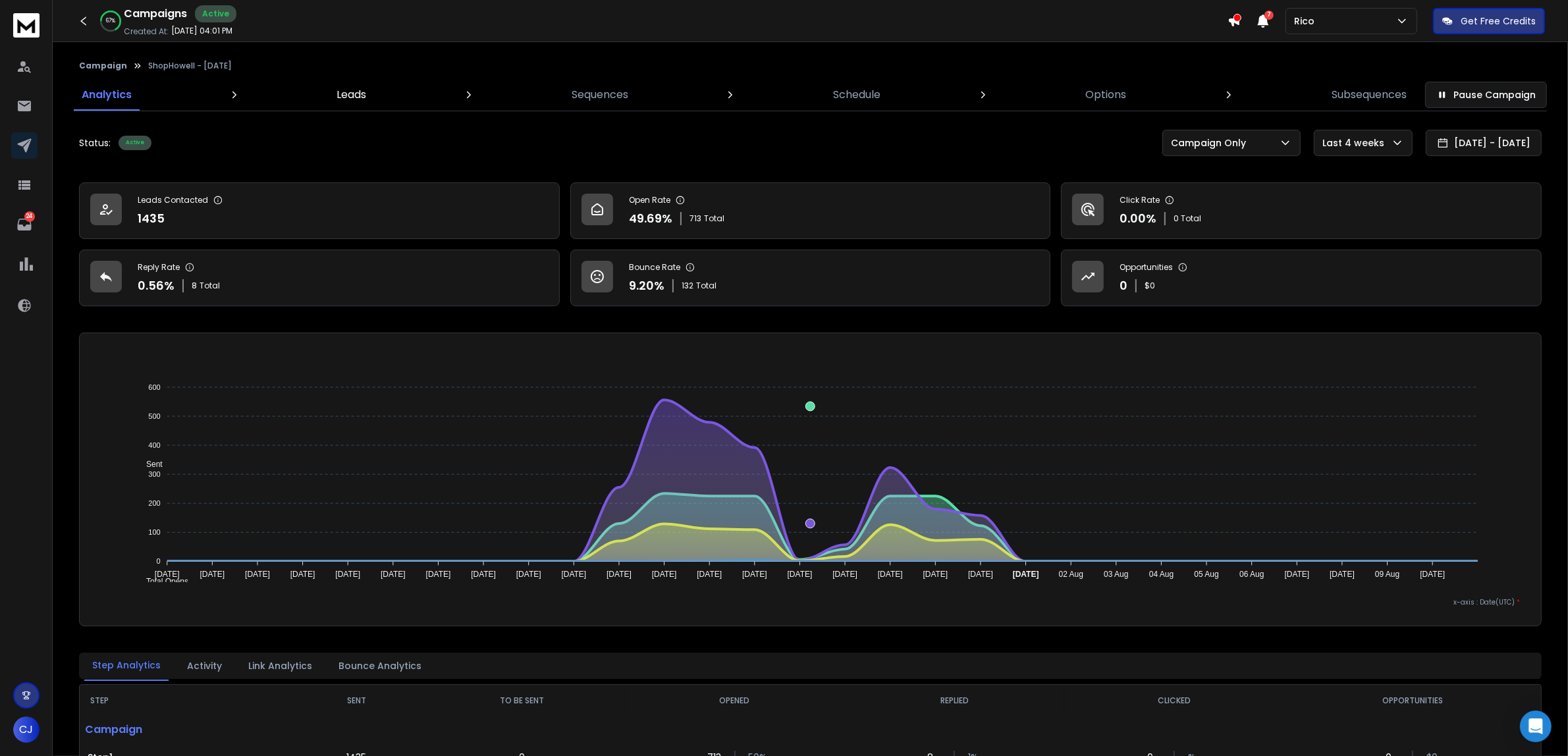
click at [350, 98] on p "Leads" at bounding box center [351, 95] width 30 height 16
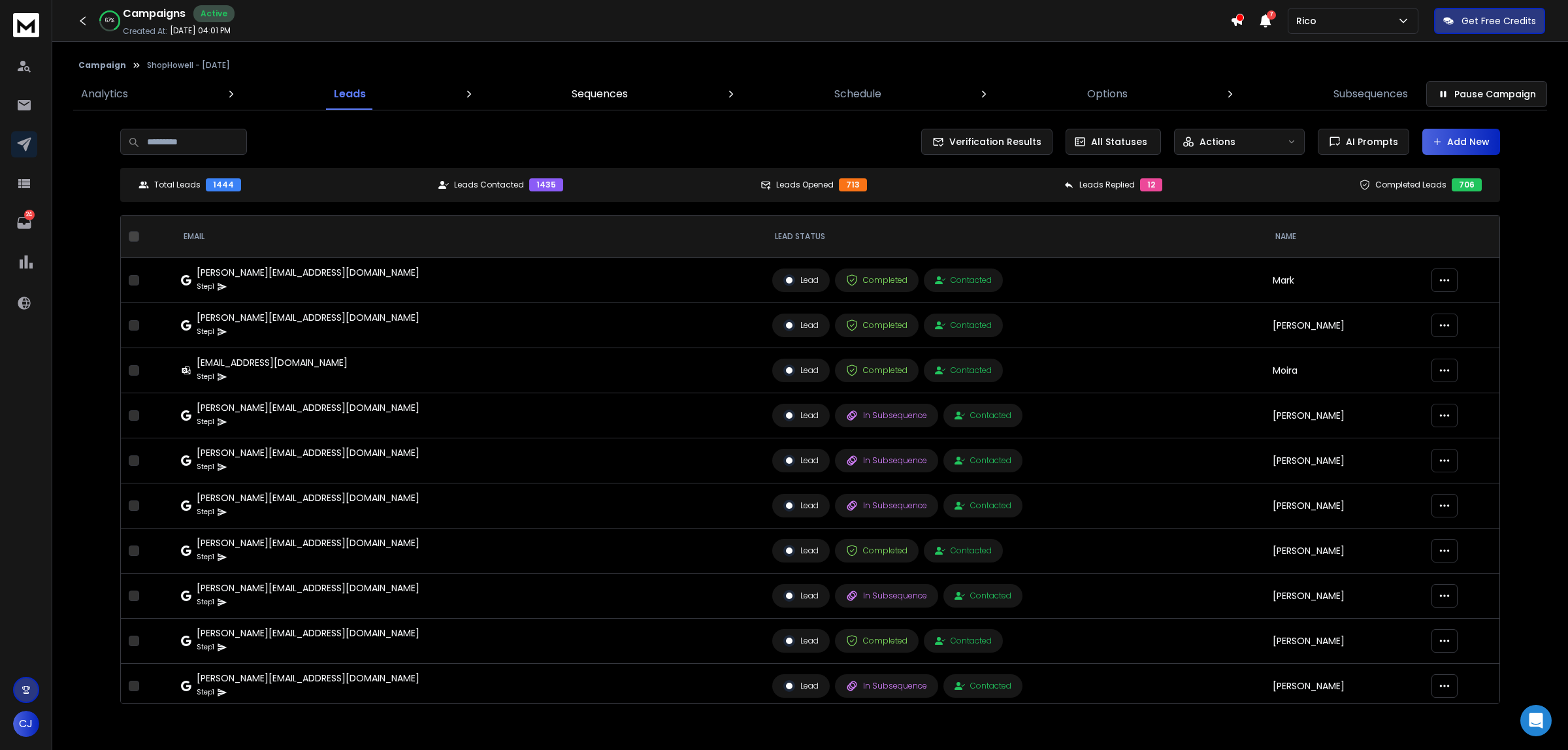
click at [619, 96] on p "Sequences" at bounding box center [599, 94] width 56 height 16
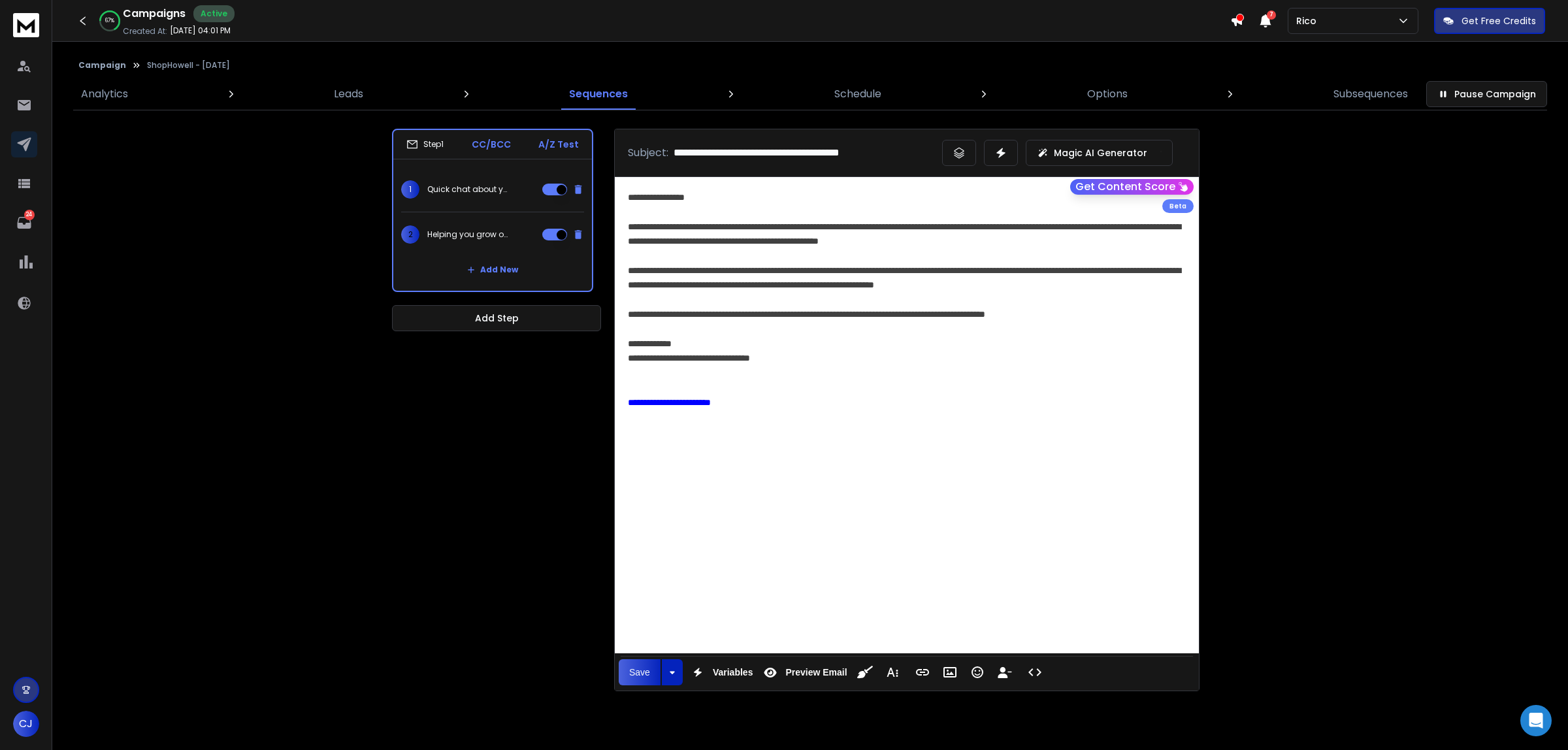
click at [467, 188] on p "Quick chat about your Amazon growth goals?" at bounding box center [468, 189] width 83 height 11
click at [871, 522] on div "**********" at bounding box center [906, 414] width 584 height 476
click at [500, 240] on div "2 Helping you grow on Amazon, without the overwhelm" at bounding box center [457, 235] width 110 height 19
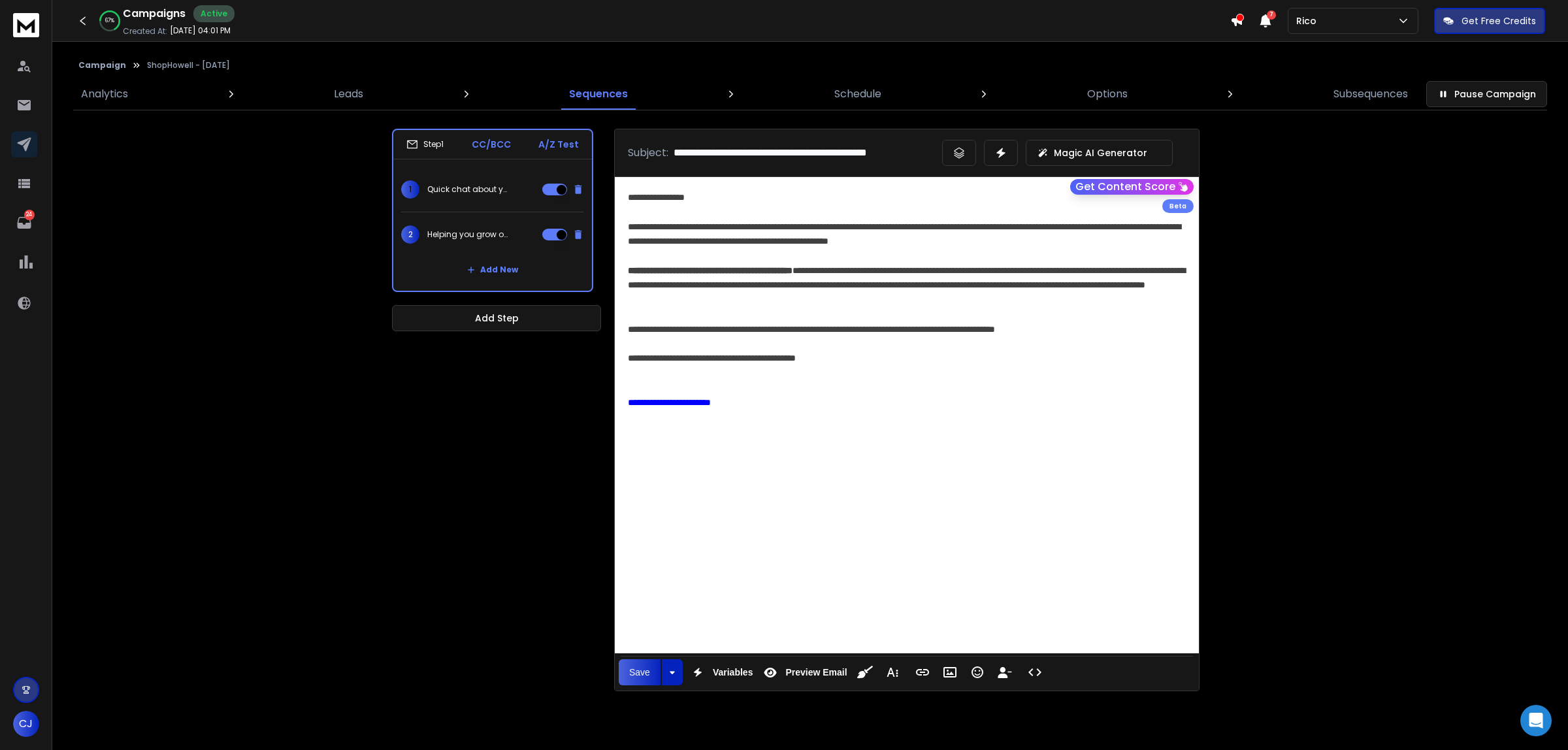
click at [453, 193] on p "Quick chat about your Amazon growth goals?" at bounding box center [468, 189] width 83 height 11
type input "**********"
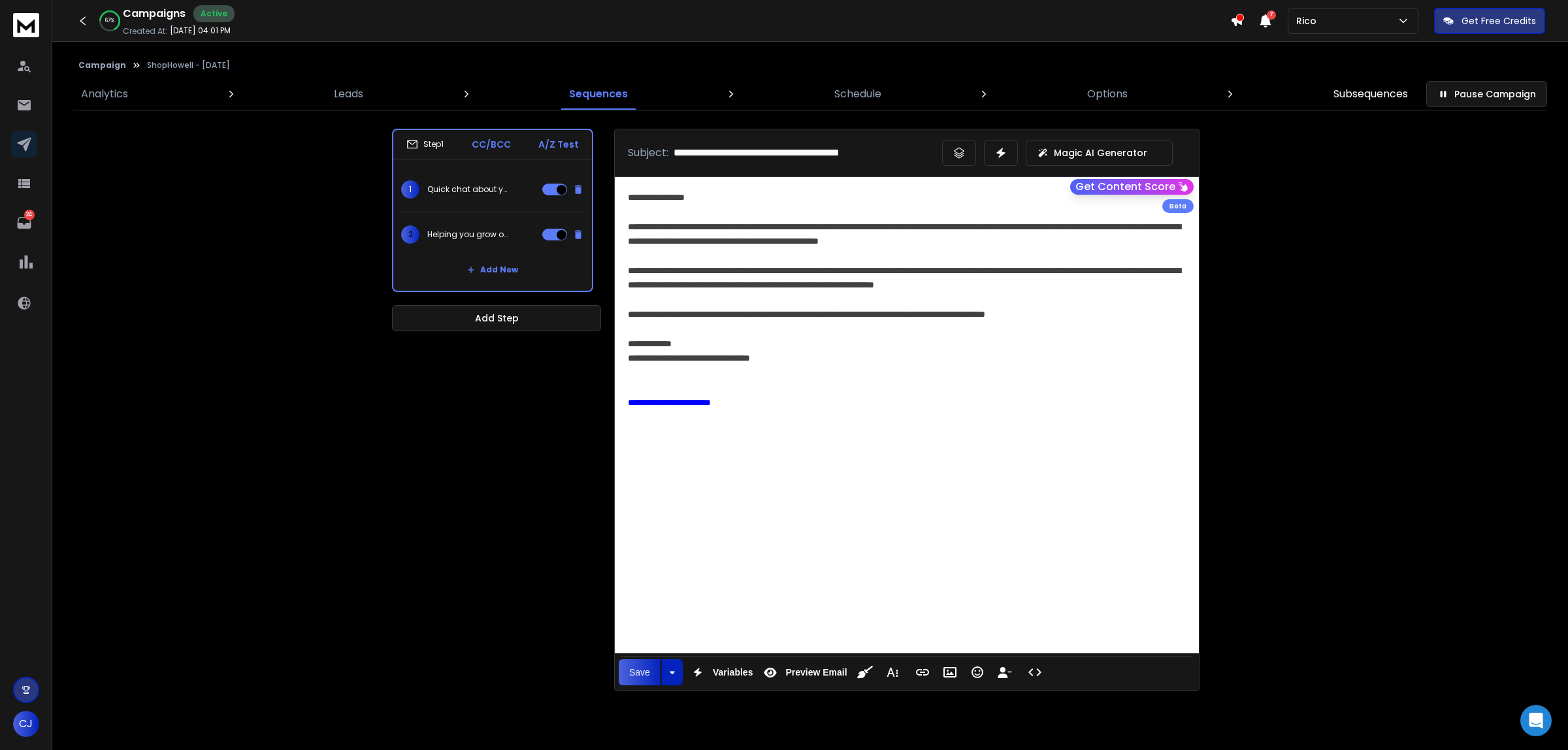
click at [1378, 95] on p "Subsequences" at bounding box center [1372, 94] width 75 height 16
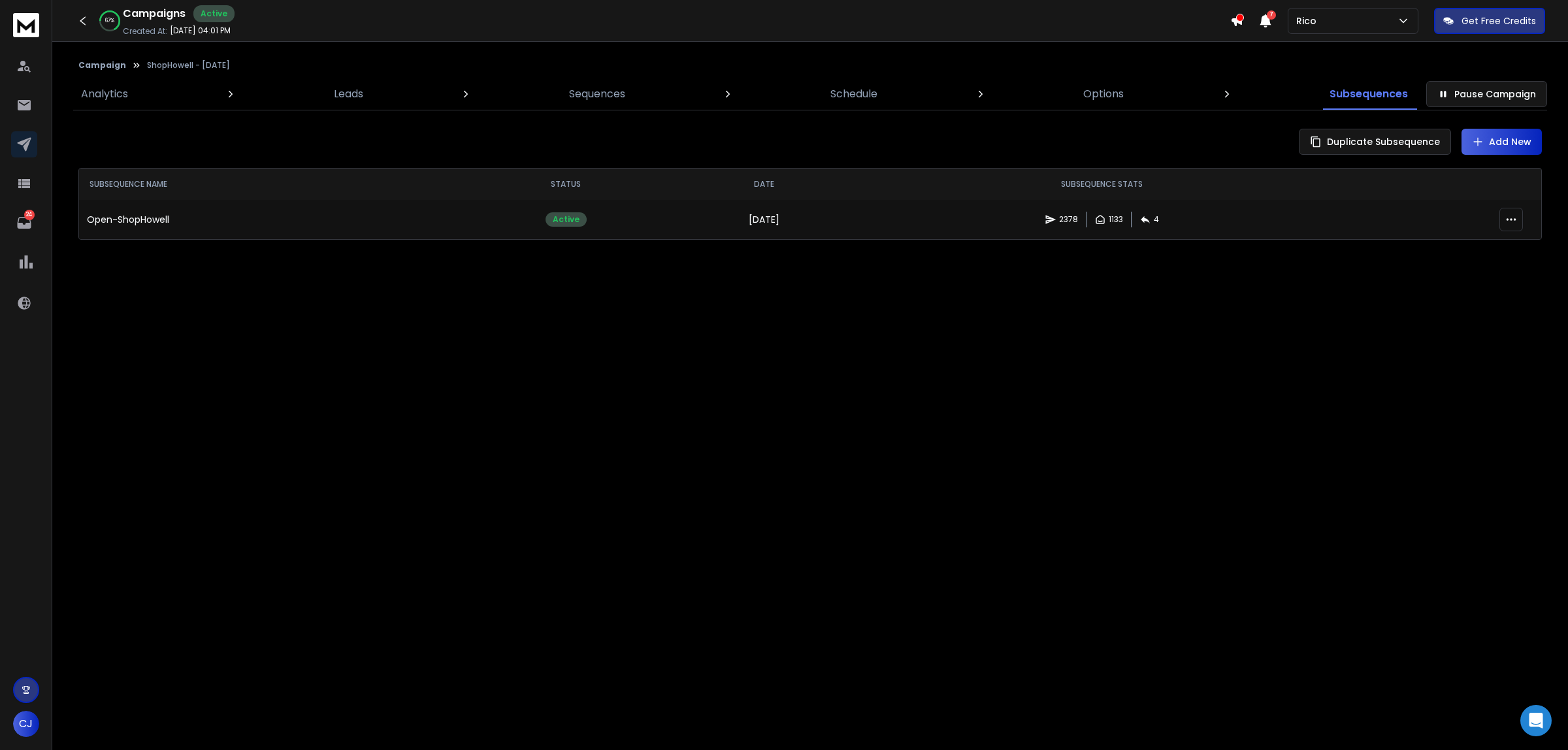
click at [371, 212] on td "Open-ShopHowell" at bounding box center [268, 220] width 378 height 39
